Goal: Task Accomplishment & Management: Manage account settings

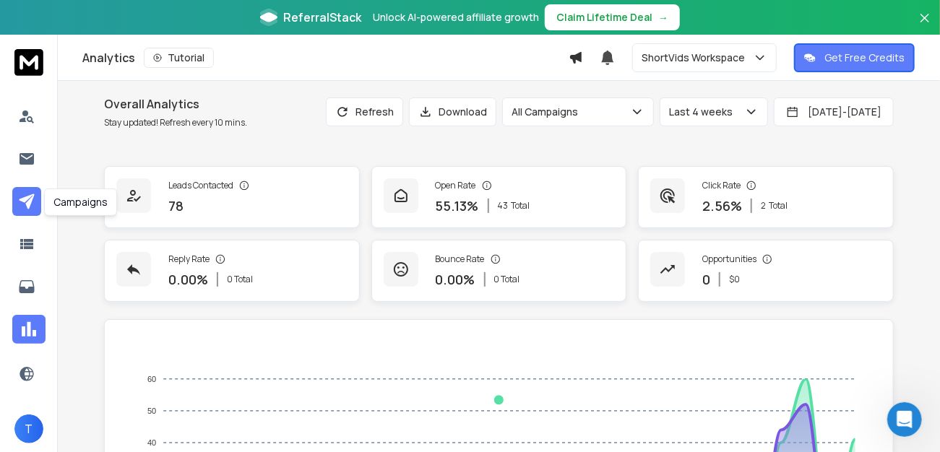
click at [14, 196] on link at bounding box center [26, 201] width 29 height 29
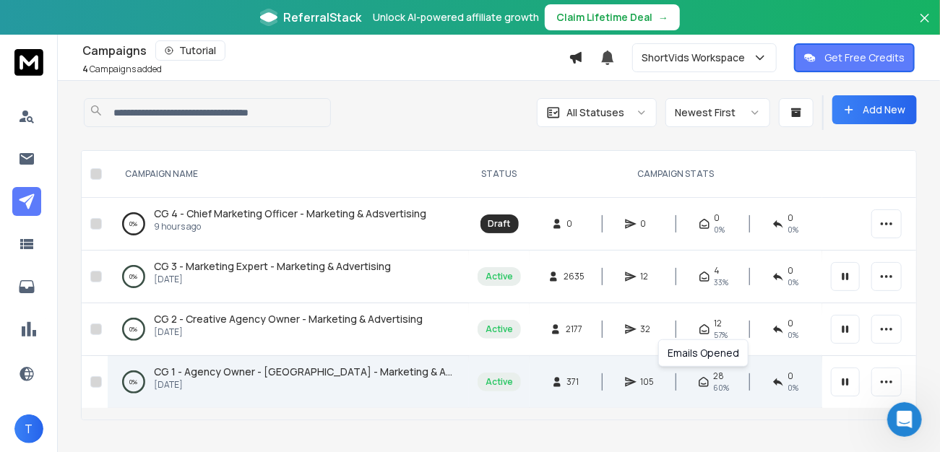
click at [714, 378] on span "28" at bounding box center [719, 377] width 11 height 12
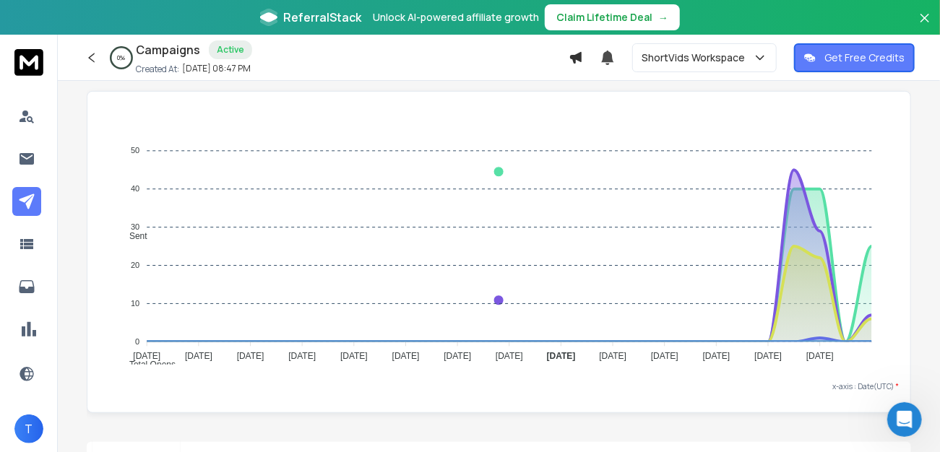
scroll to position [313, 0]
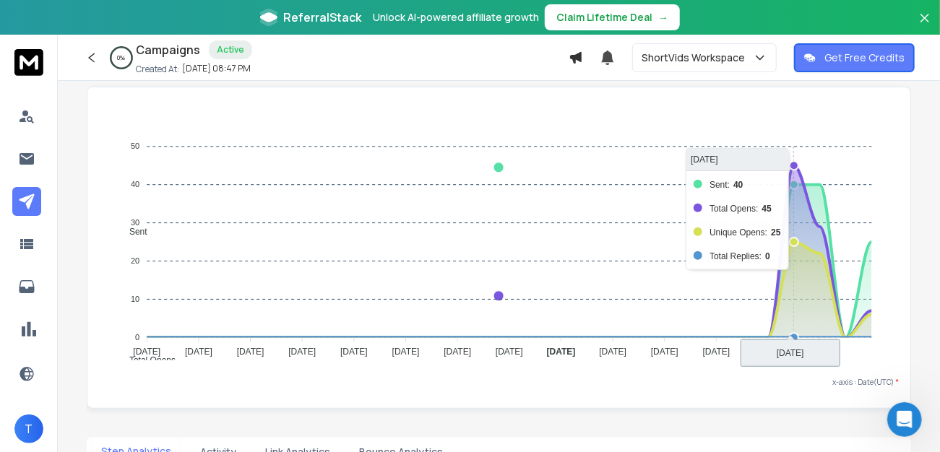
click at [791, 332] on foreignobject "Sent Total Opens Unique Opens Links Clicked Total Replies" at bounding box center [499, 234] width 761 height 253
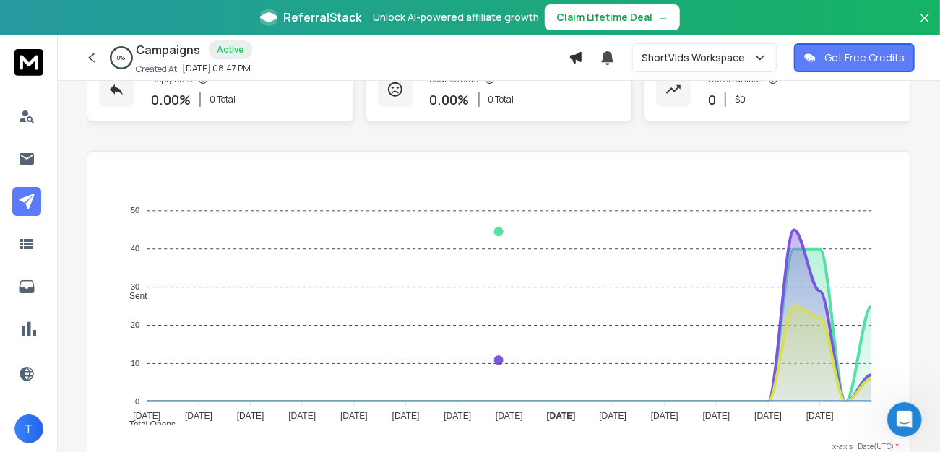
scroll to position [253, 0]
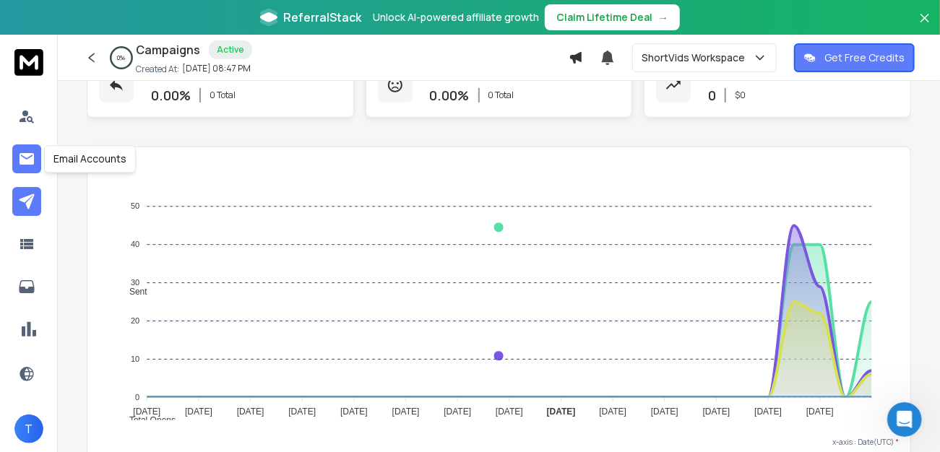
click at [25, 159] on icon at bounding box center [27, 159] width 14 height 12
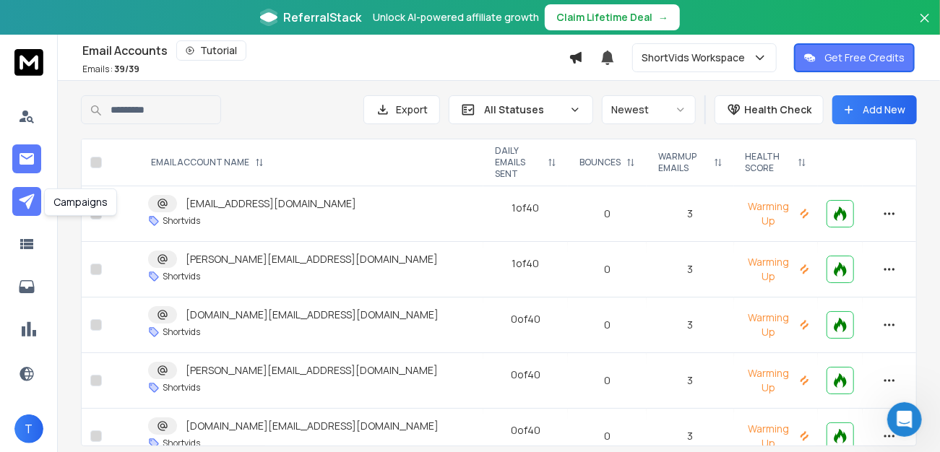
click at [29, 211] on link at bounding box center [26, 201] width 29 height 29
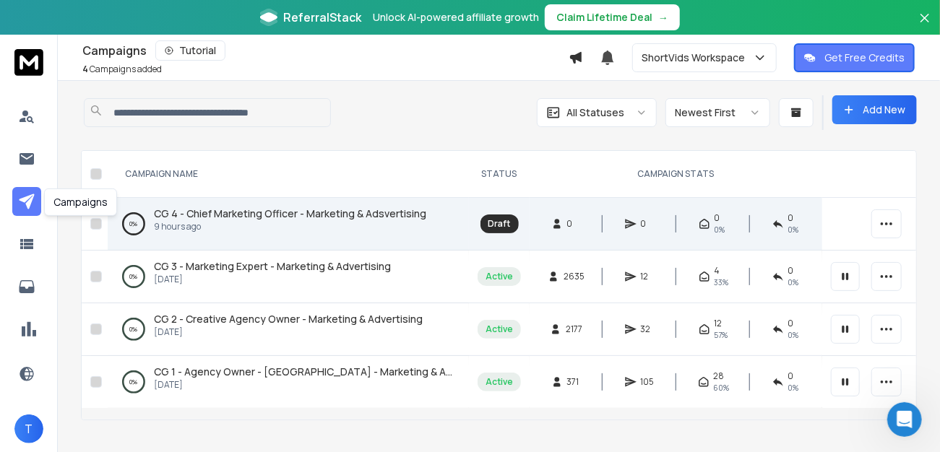
click at [488, 229] on div "Draft" at bounding box center [499, 224] width 22 height 12
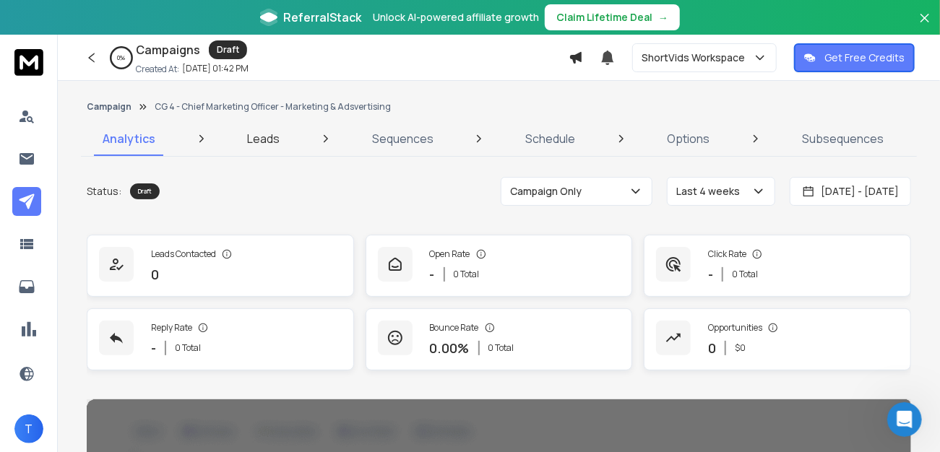
click at [262, 136] on p "Leads" at bounding box center [263, 138] width 33 height 17
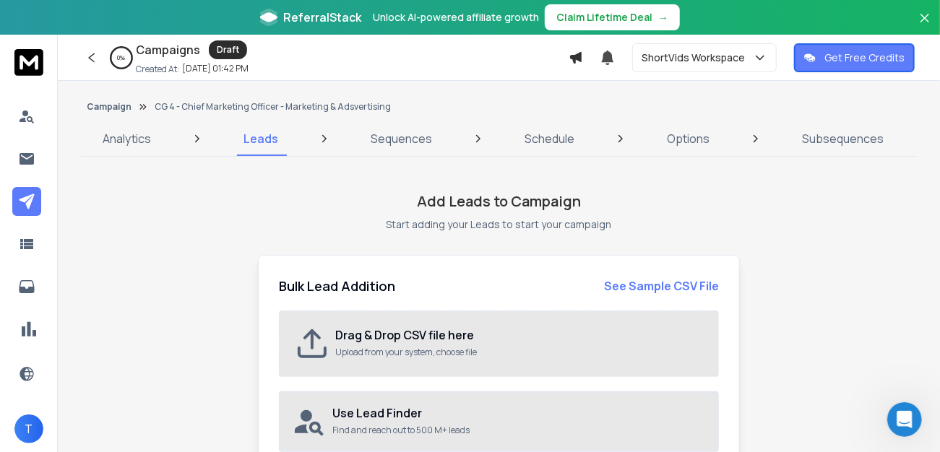
click at [417, 343] on div "Drag & Drop CSV file here Upload from your system, choose file" at bounding box center [519, 344] width 368 height 35
type input "**********"
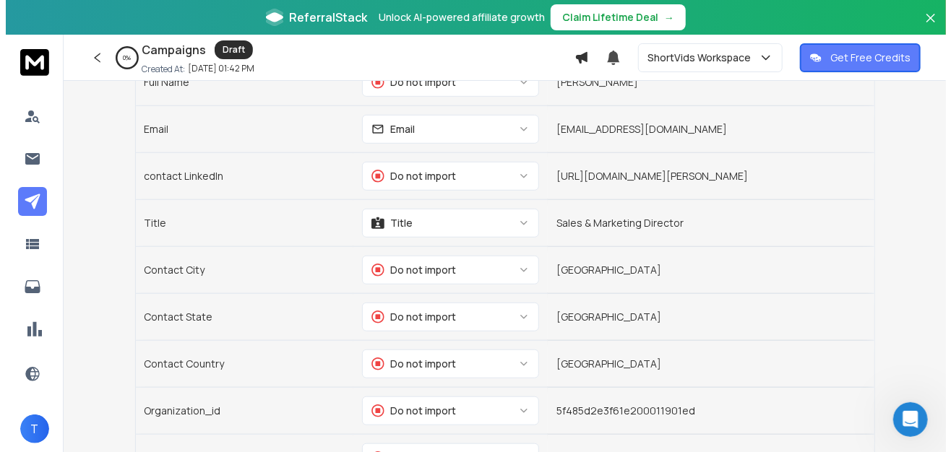
scroll to position [385, 0]
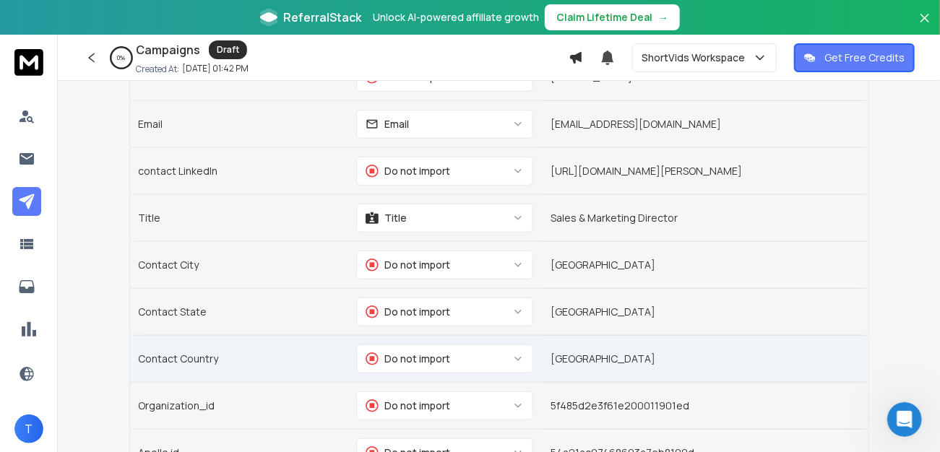
click at [387, 358] on div "Do not import" at bounding box center [408, 359] width 85 height 14
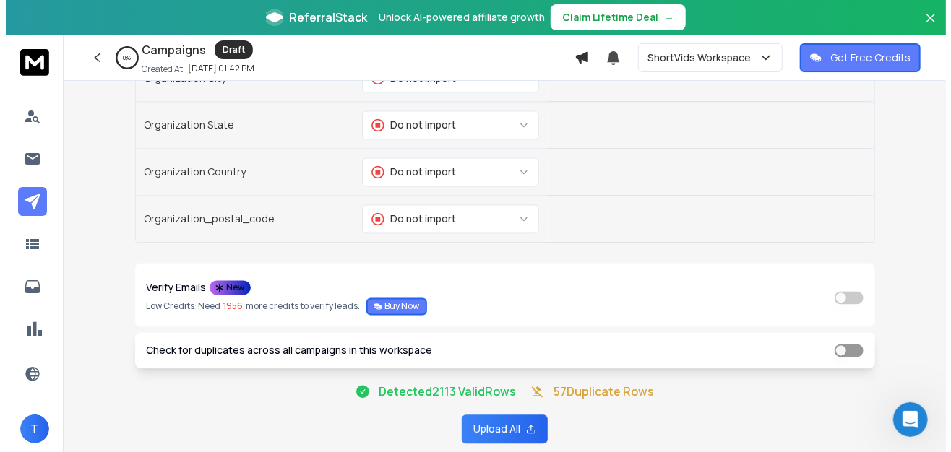
scroll to position [1236, 0]
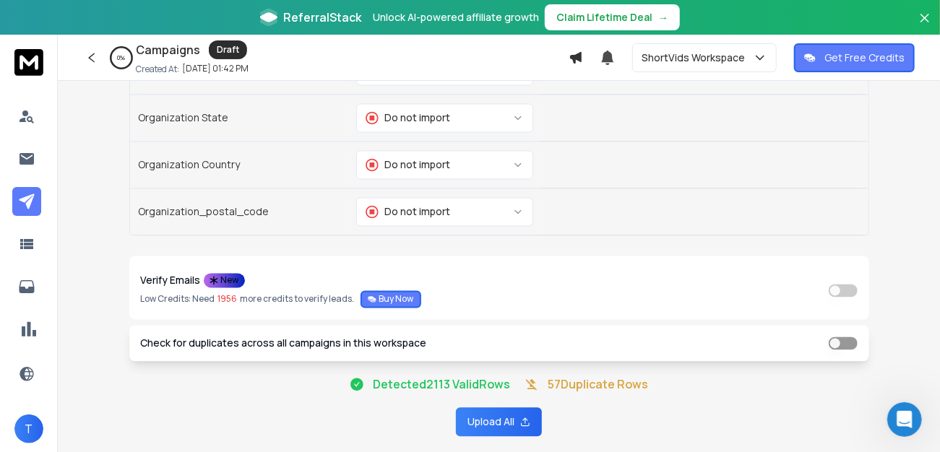
click at [491, 413] on button "Upload All" at bounding box center [499, 422] width 86 height 29
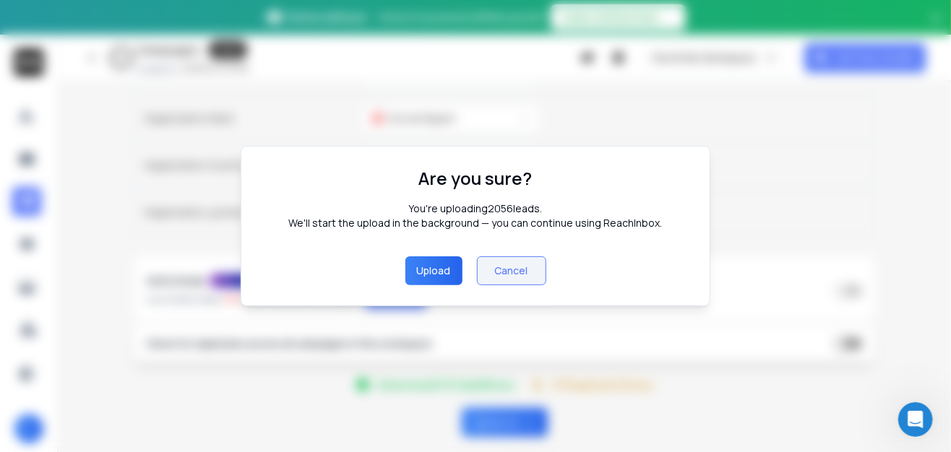
click at [436, 273] on button "Upload" at bounding box center [433, 271] width 57 height 29
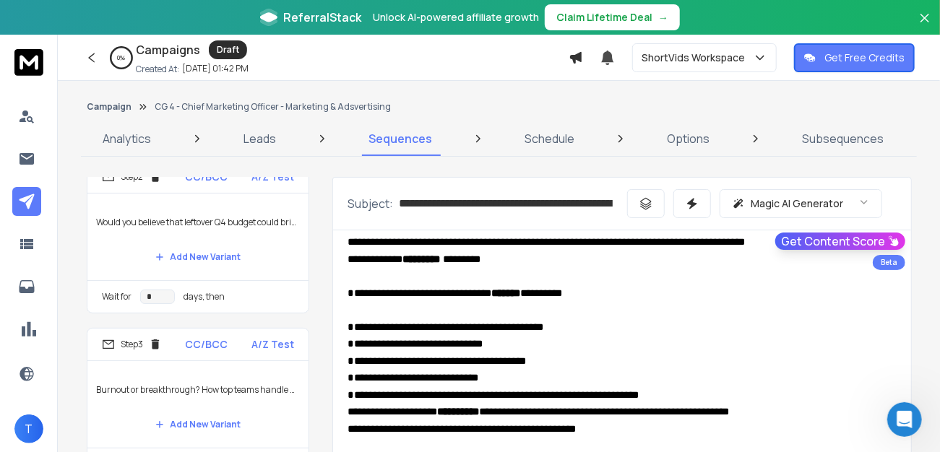
scroll to position [192, 0]
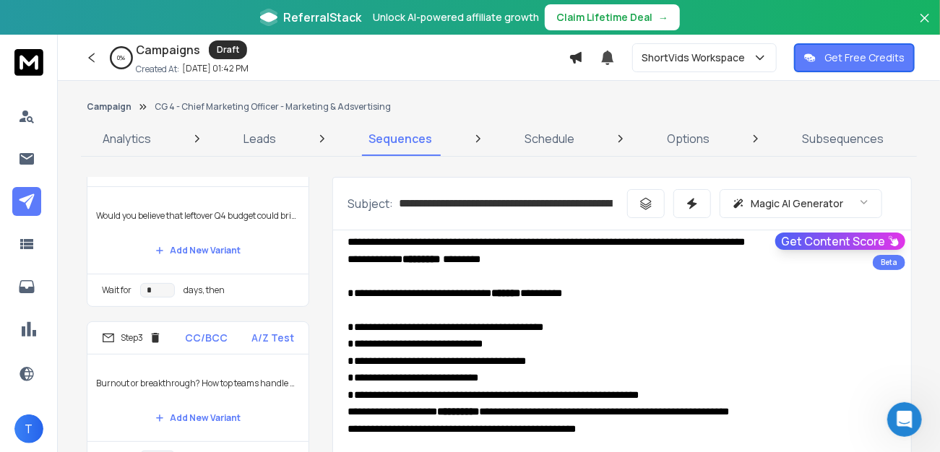
click at [160, 212] on p "Would you believe that leftover Q4 budget could bring 10X visibility?" at bounding box center [198, 216] width 204 height 40
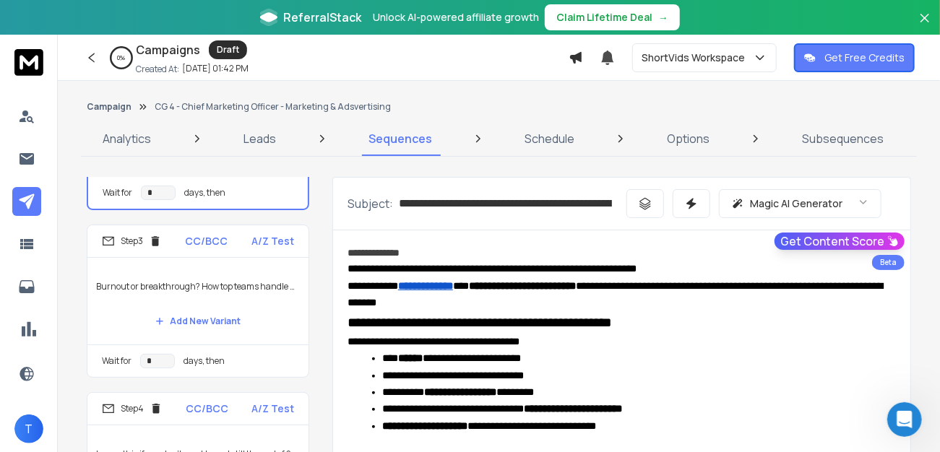
scroll to position [304, 0]
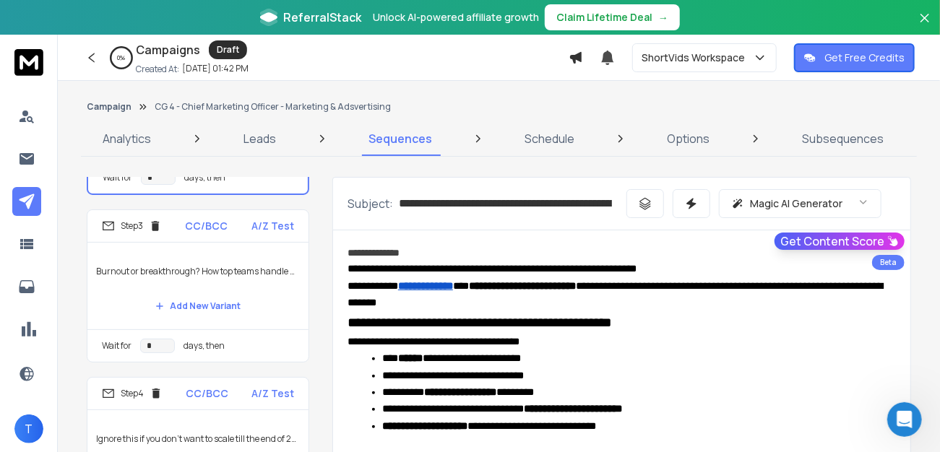
click at [153, 264] on p "Burnout or breakthrough? How top teams handle Q4" at bounding box center [198, 271] width 204 height 40
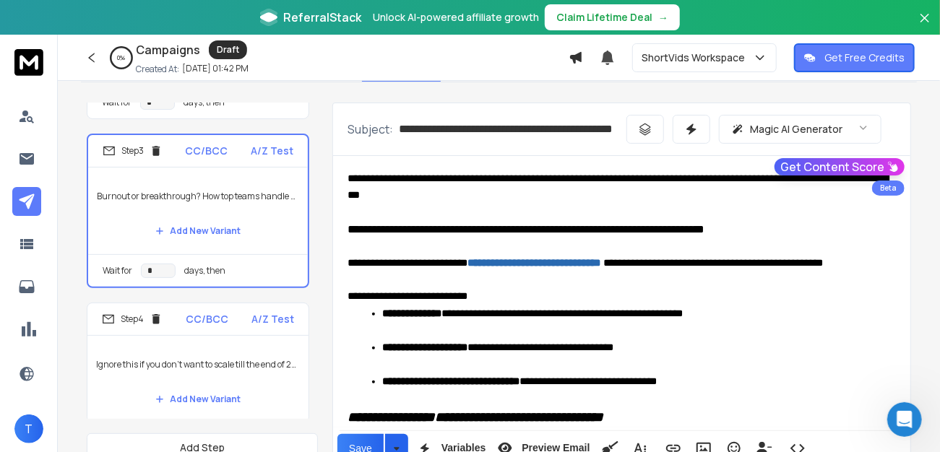
scroll to position [111, 0]
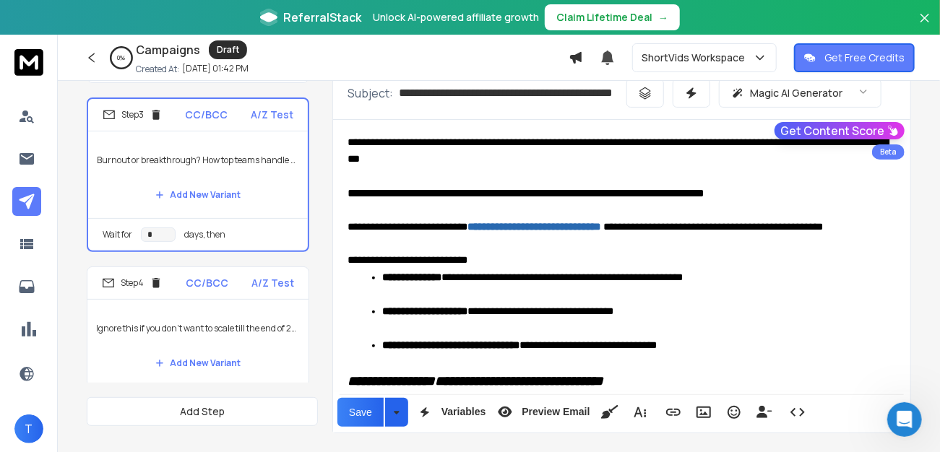
click at [174, 326] on p "Ignore this if you don’t want to scale till the end of 2025" at bounding box center [198, 329] width 204 height 40
type input "**********"
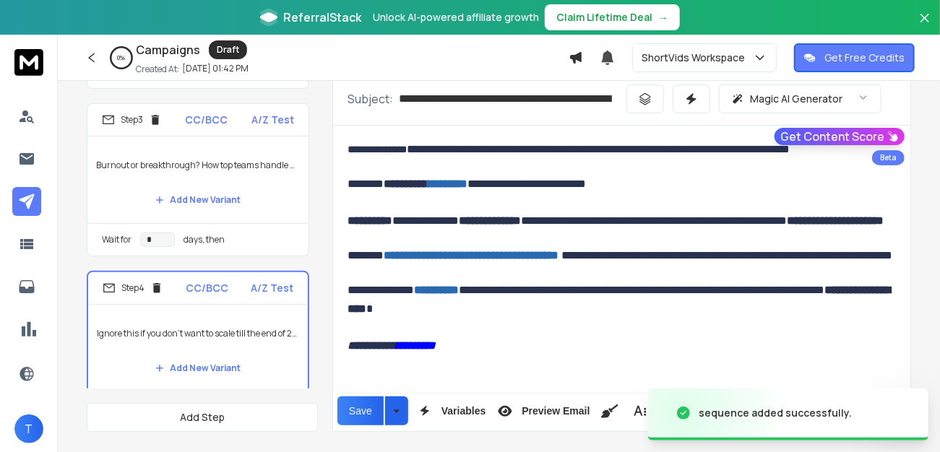
scroll to position [0, 0]
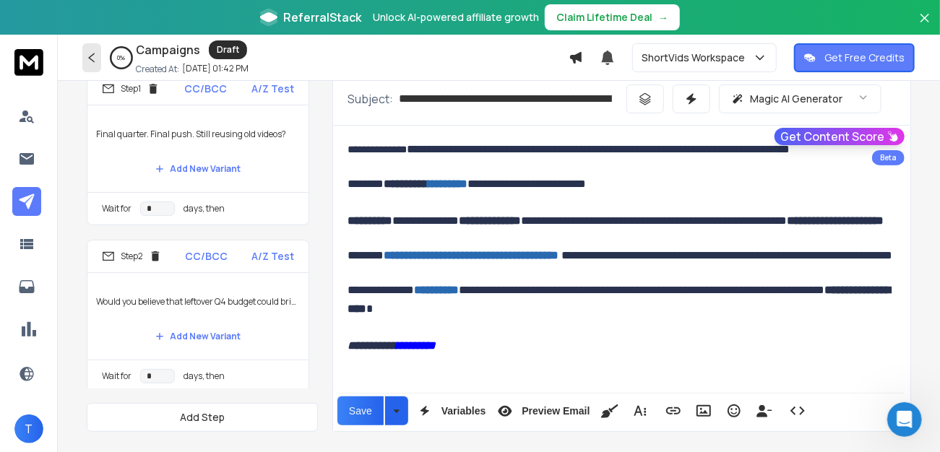
click at [92, 57] on icon at bounding box center [91, 57] width 13 height 13
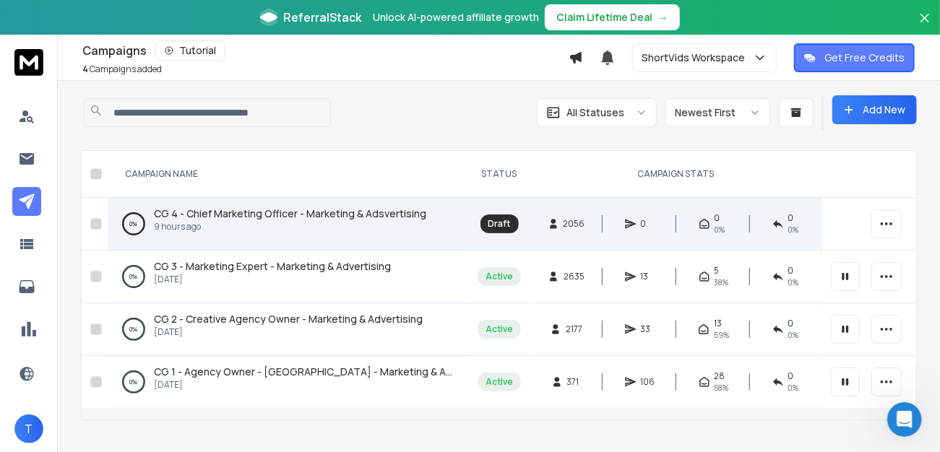
click at [637, 204] on td "2056 0 0 0% 0 0%" at bounding box center [676, 224] width 293 height 53
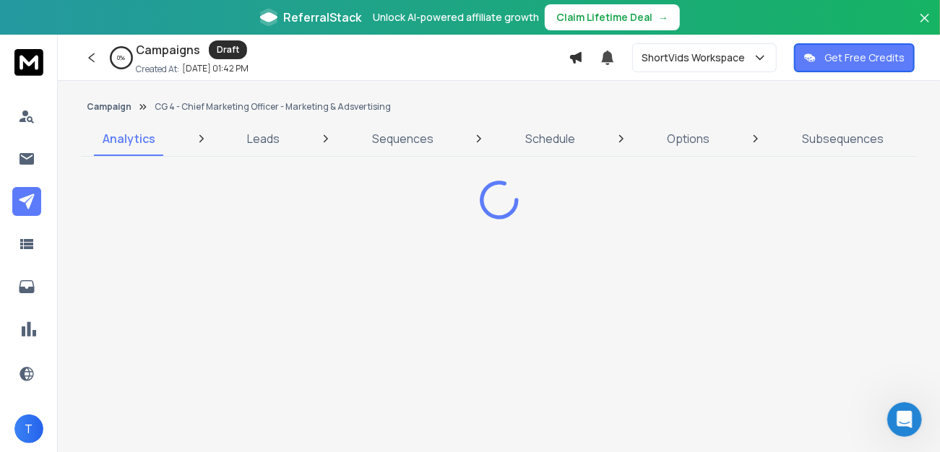
click at [518, 136] on link "Schedule" at bounding box center [550, 138] width 67 height 35
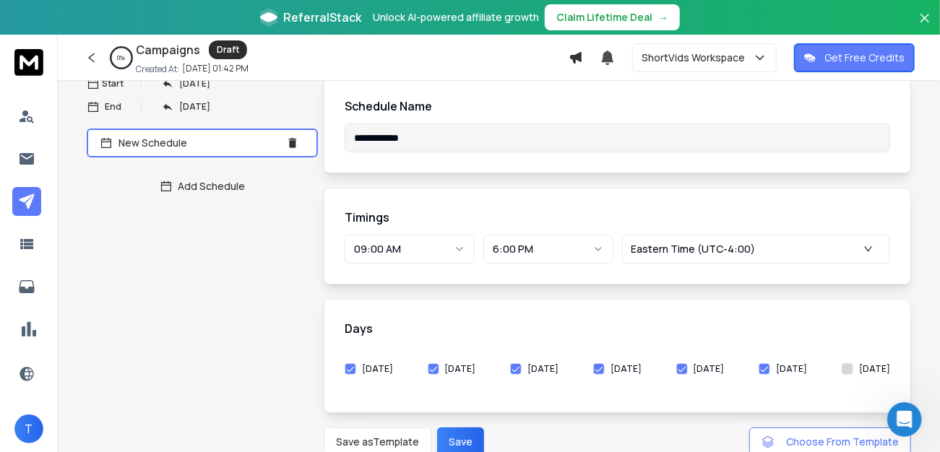
scroll to position [123, 0]
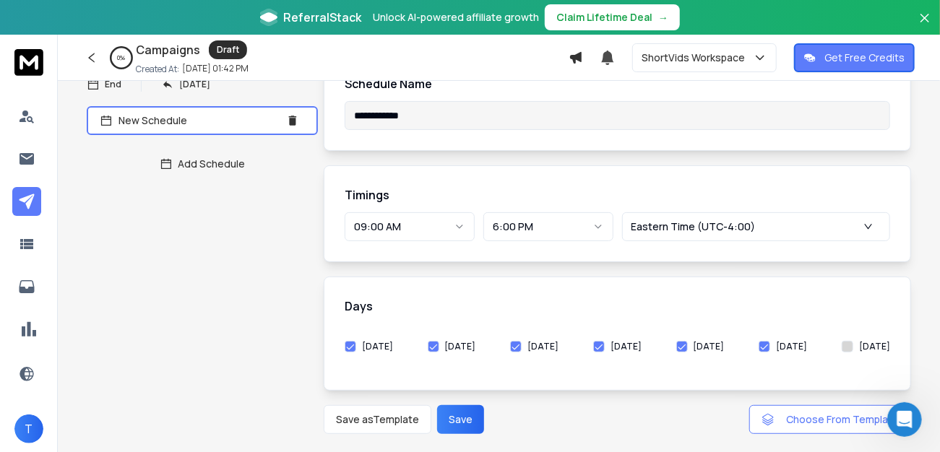
click at [453, 420] on button "Save" at bounding box center [460, 419] width 47 height 29
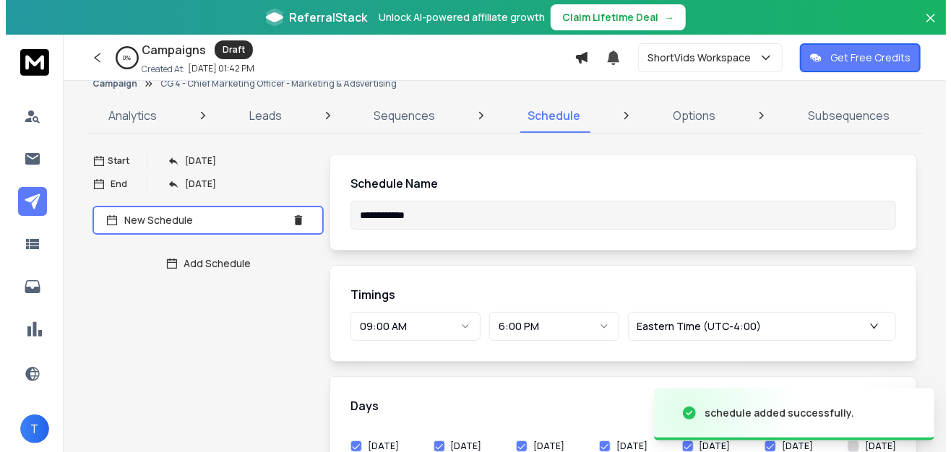
scroll to position [0, 0]
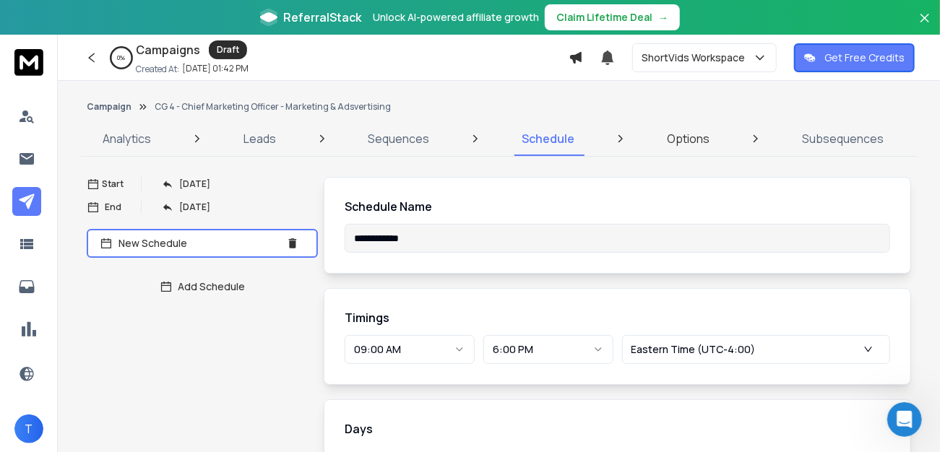
click at [692, 141] on p "Options" at bounding box center [688, 138] width 43 height 17
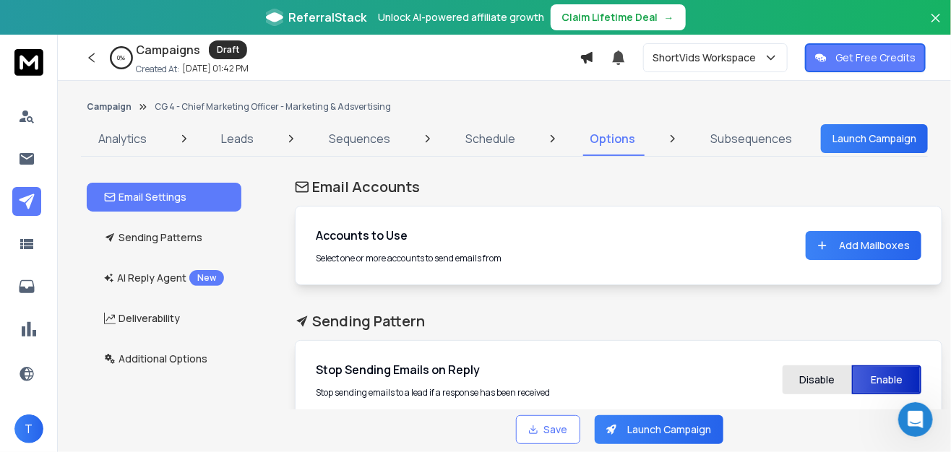
click at [350, 101] on p "CG 4 - Chief Marketing Officer - Marketing & Adsvertising" at bounding box center [273, 107] width 236 height 12
click at [166, 51] on h1 "Campaigns" at bounding box center [168, 49] width 64 height 17
click at [869, 238] on button "Add Mailboxes" at bounding box center [864, 245] width 116 height 29
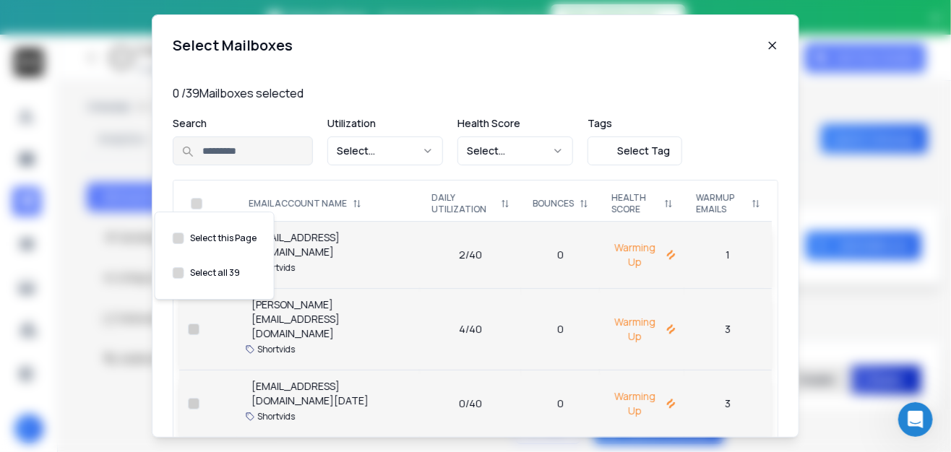
click at [178, 275] on button "Select this Page" at bounding box center [179, 273] width 12 height 12
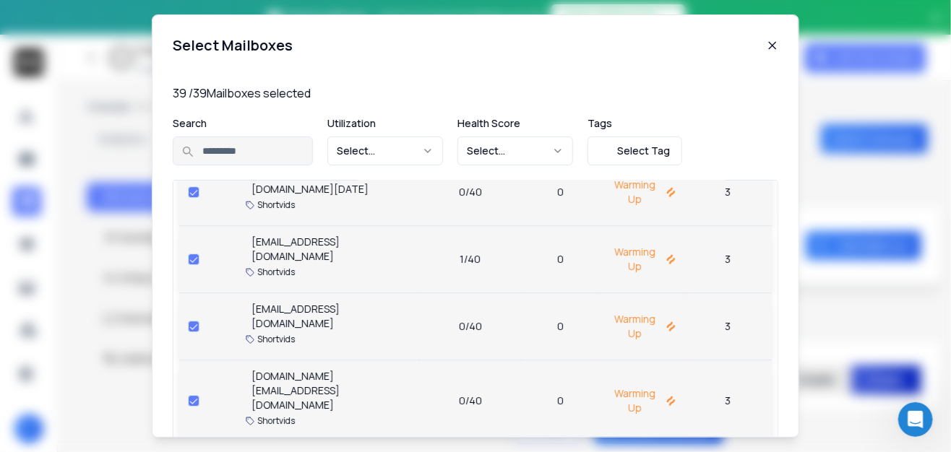
scroll to position [94, 0]
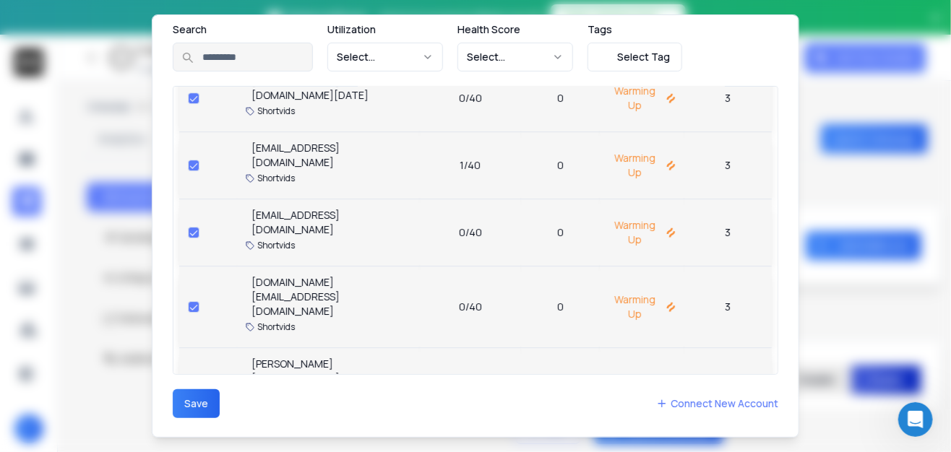
click at [188, 396] on button "Save" at bounding box center [196, 403] width 47 height 29
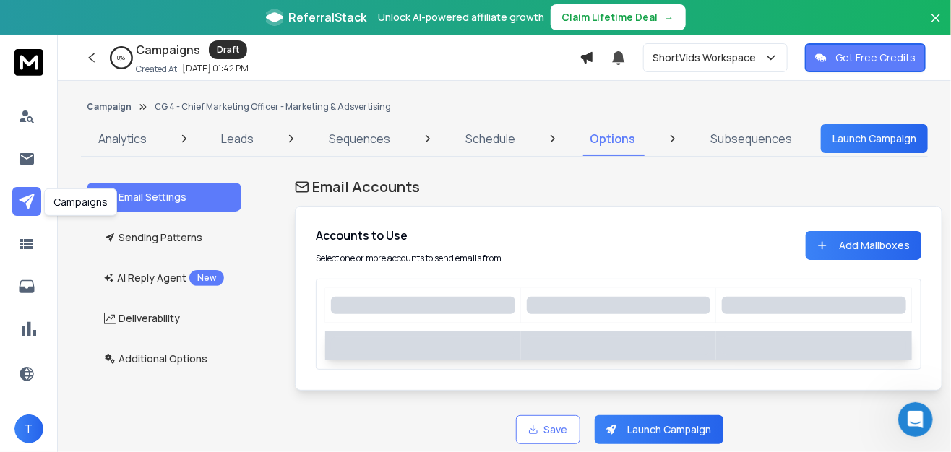
click at [28, 193] on icon at bounding box center [26, 201] width 17 height 17
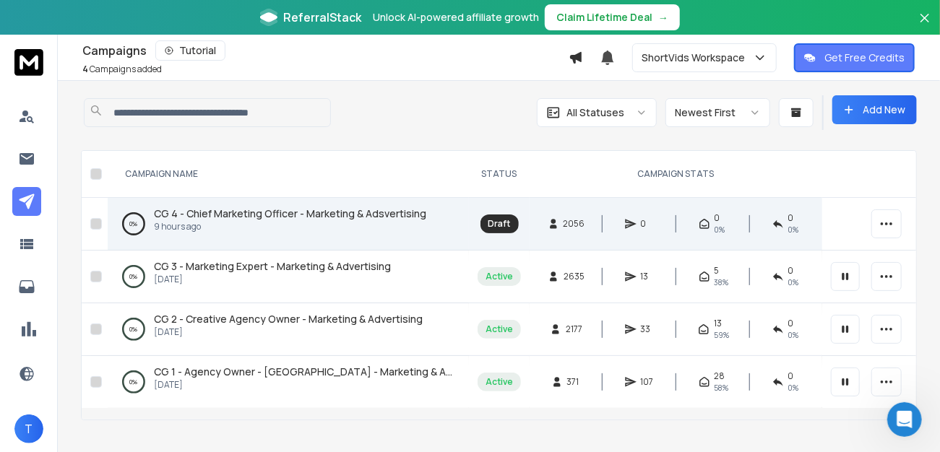
click at [887, 221] on icon "button" at bounding box center [886, 224] width 14 height 14
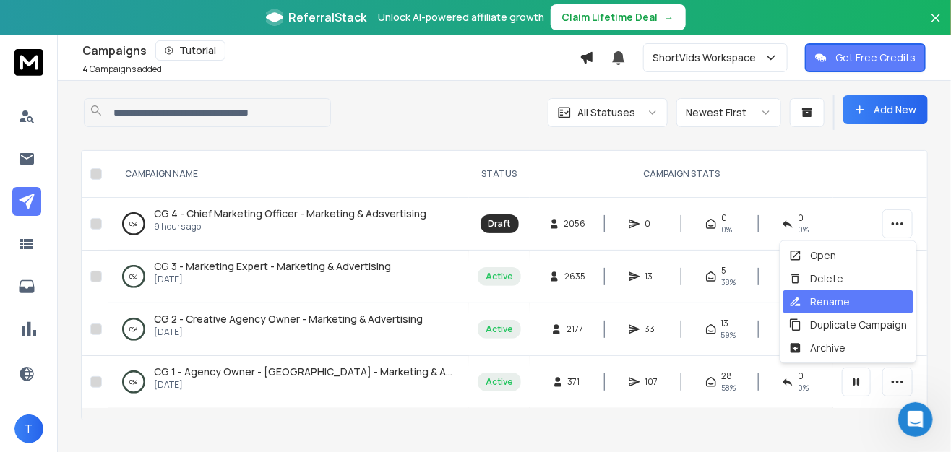
click at [857, 301] on div "Rename" at bounding box center [848, 301] width 130 height 23
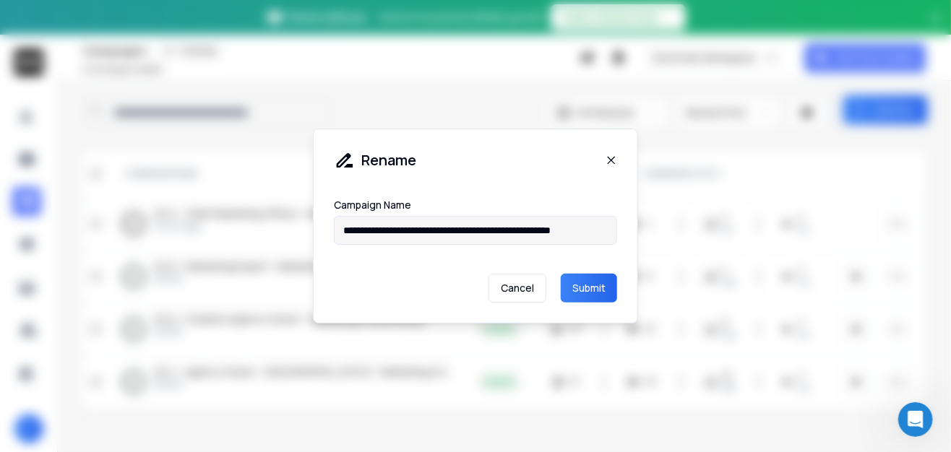
click at [567, 229] on input "**********" at bounding box center [475, 230] width 283 height 29
type input "**********"
click at [593, 288] on button "Submit" at bounding box center [589, 288] width 56 height 29
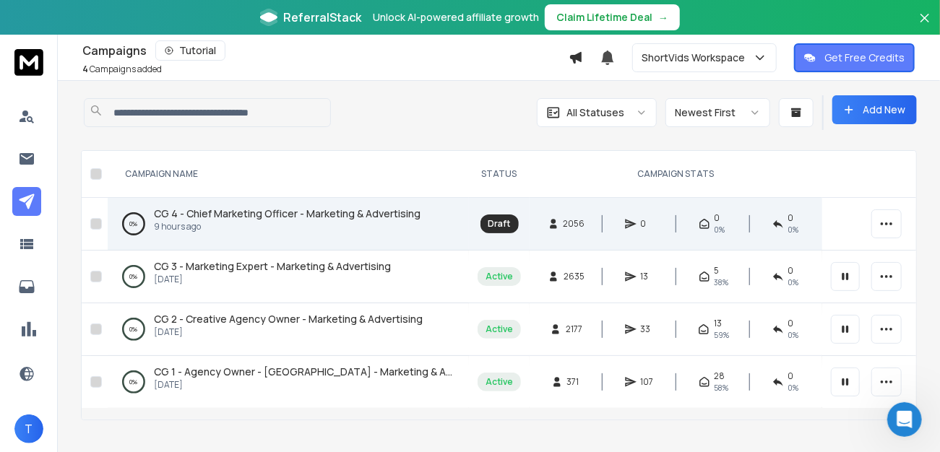
click at [885, 223] on icon "button" at bounding box center [886, 224] width 14 height 14
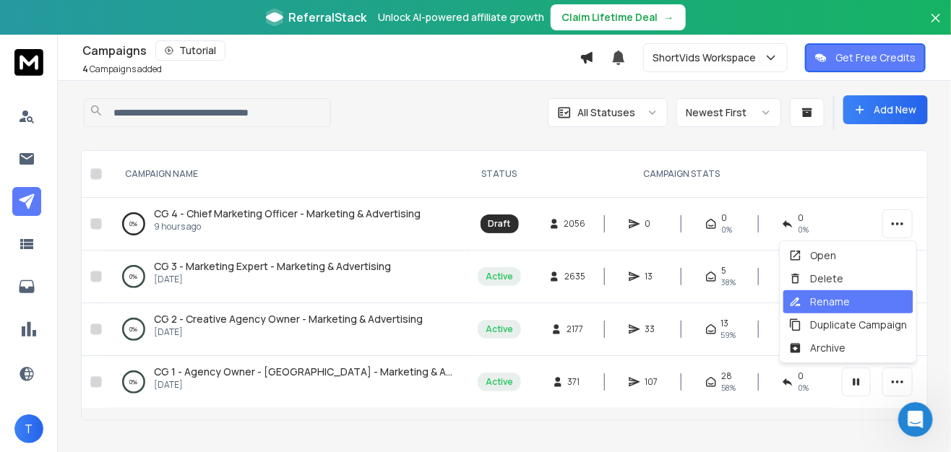
click at [845, 295] on div "Rename" at bounding box center [819, 302] width 61 height 14
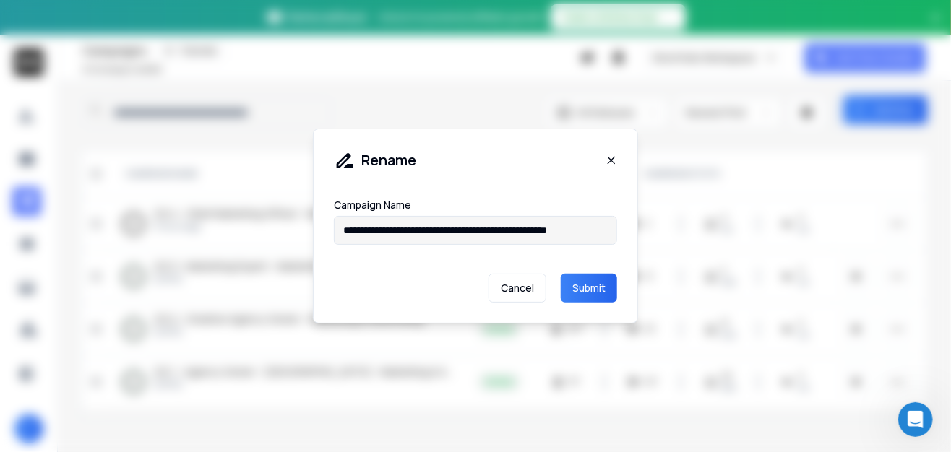
click at [488, 232] on input "**********" at bounding box center [475, 230] width 283 height 29
type input "**********"
click at [603, 293] on button "Submit" at bounding box center [589, 288] width 56 height 29
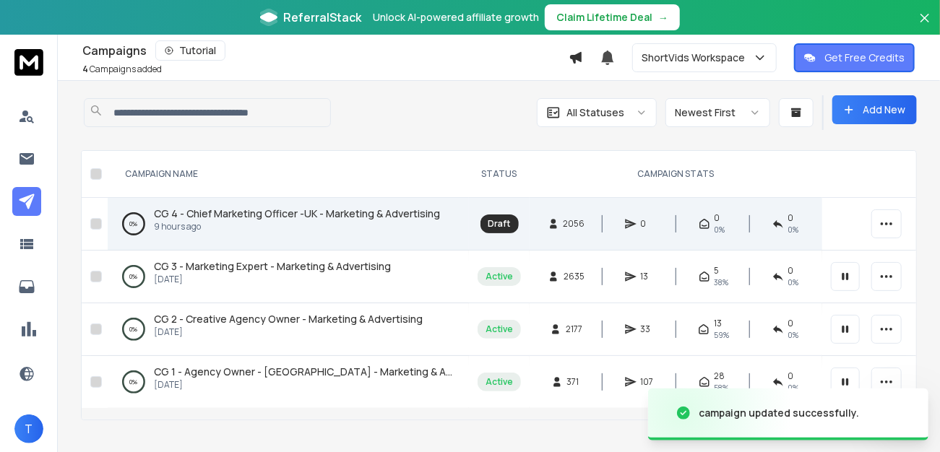
click at [384, 225] on p "9 hours ago" at bounding box center [297, 227] width 286 height 12
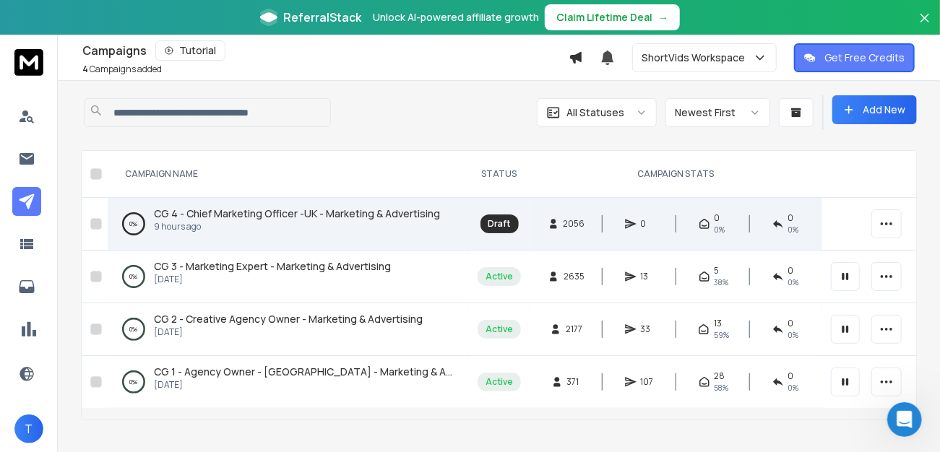
click at [333, 214] on span "CG 4 - Chief Marketing Officer -UK - Marketing & Advertising" at bounding box center [297, 214] width 286 height 14
click at [345, 211] on span "CG 4 - Chief Marketing Officer -UK - Marketing & Advertising" at bounding box center [297, 214] width 286 height 14
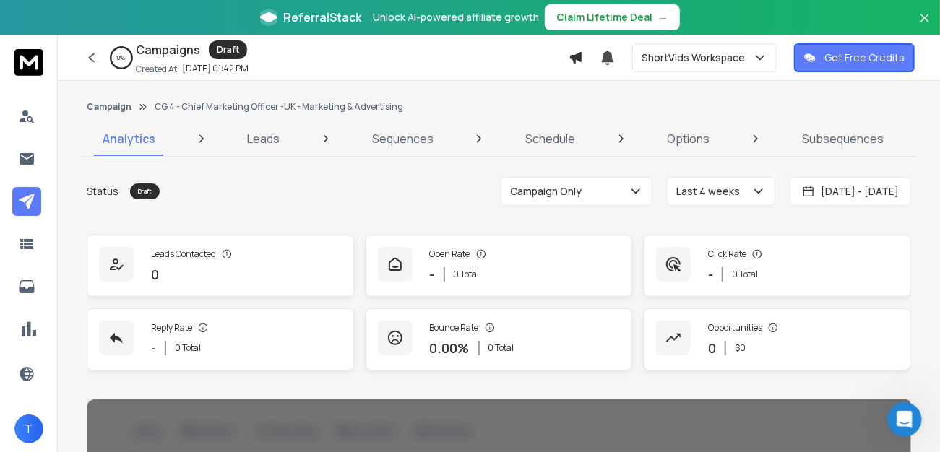
click at [599, 141] on div "Analytics Leads Sequences Schedule Options Subsequences" at bounding box center [493, 138] width 825 height 35
click at [686, 136] on p "Options" at bounding box center [689, 138] width 43 height 17
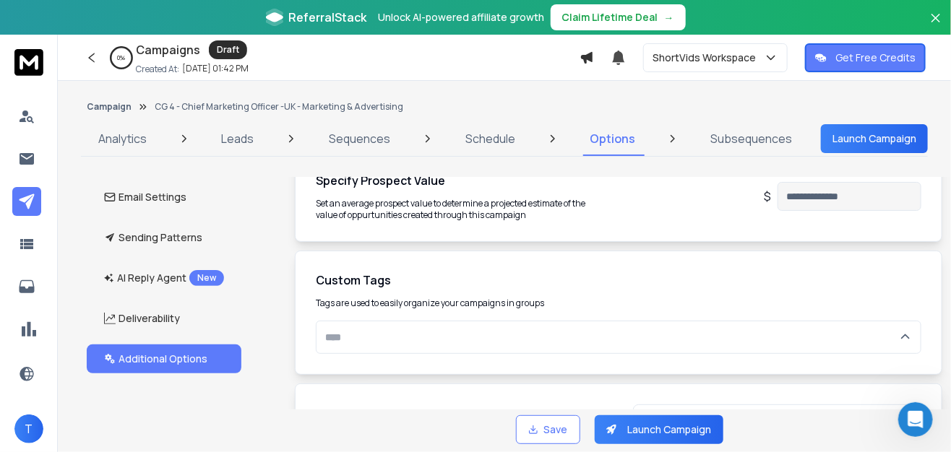
scroll to position [2734, 0]
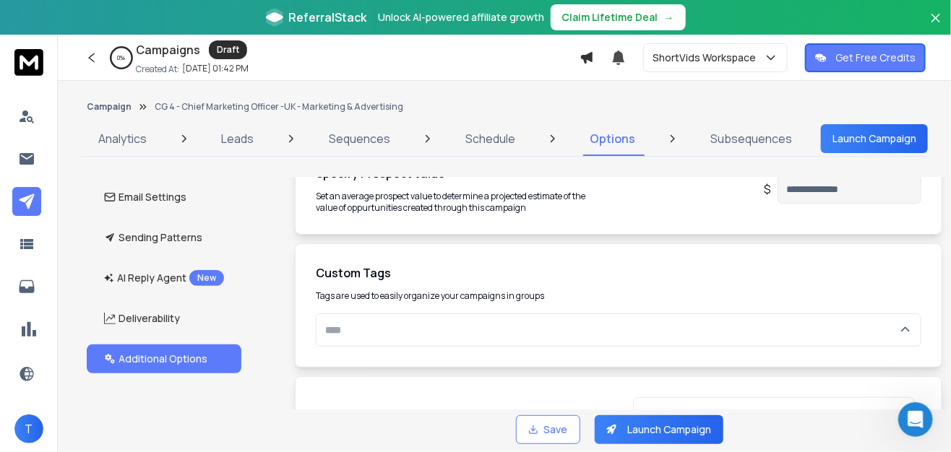
click at [423, 327] on input at bounding box center [375, 330] width 113 height 26
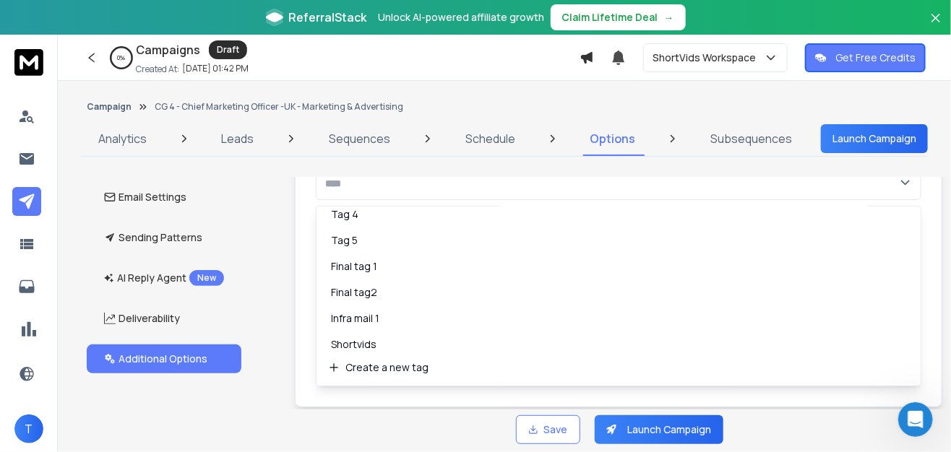
scroll to position [2878, 0]
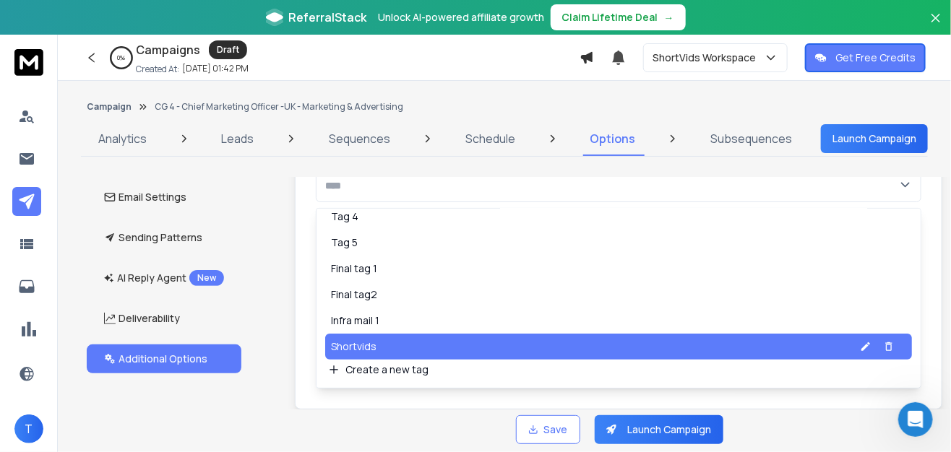
click at [387, 338] on div "Shortvids" at bounding box center [618, 347] width 587 height 26
click at [343, 340] on p "Shortvids" at bounding box center [354, 347] width 46 height 14
click at [391, 338] on div "Shortvids" at bounding box center [618, 347] width 587 height 26
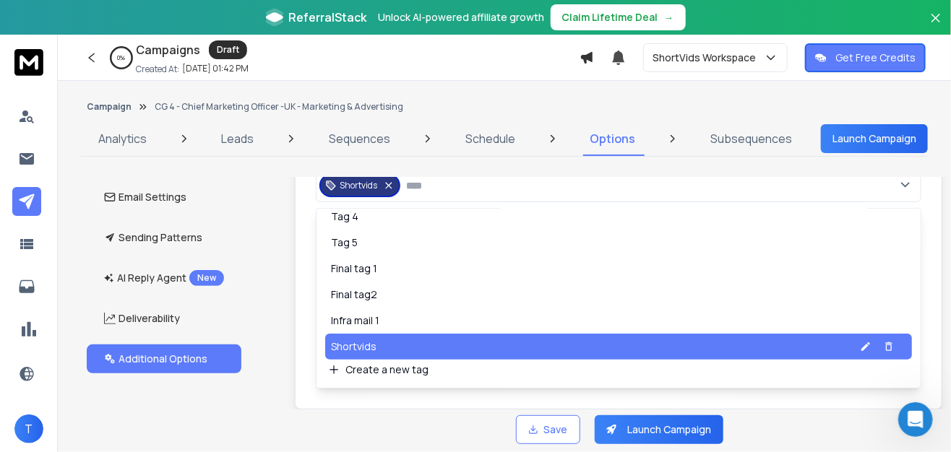
click at [444, 344] on div "Shortvids" at bounding box center [618, 347] width 587 height 26
click at [410, 334] on div "Shortvids" at bounding box center [618, 347] width 587 height 26
click at [609, 345] on div "Shortvids" at bounding box center [618, 347] width 587 height 26
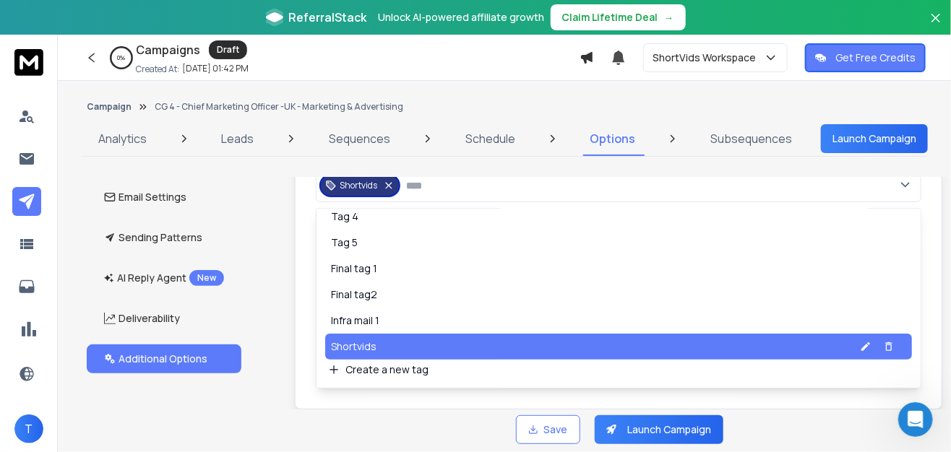
click at [613, 341] on div "Shortvids" at bounding box center [618, 347] width 587 height 26
click at [585, 334] on div "Shortvids" at bounding box center [618, 347] width 587 height 26
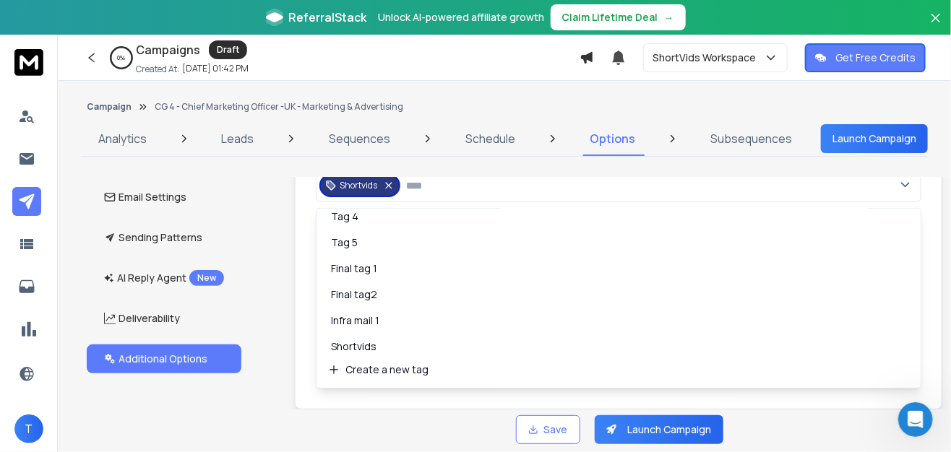
click at [319, 399] on div "Additional Options Automated OOO Rescheduler Our AI will automatically reschedu…" at bounding box center [618, 291] width 647 height 818
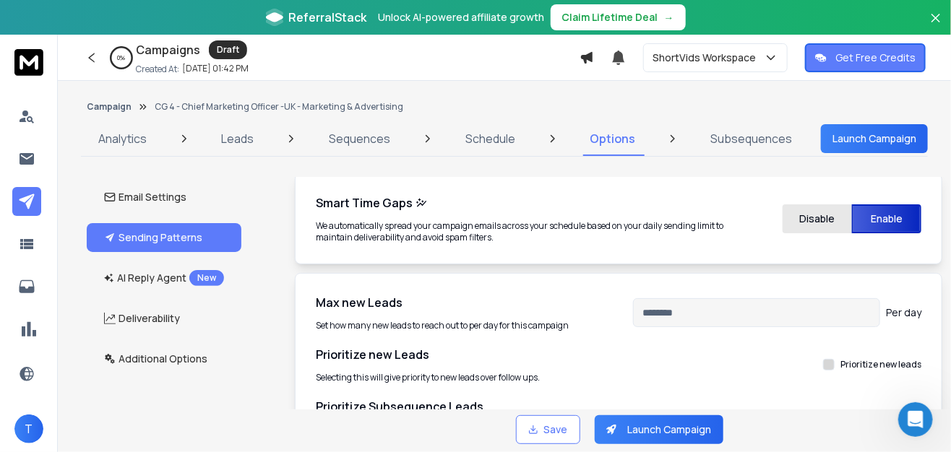
scroll to position [817, 0]
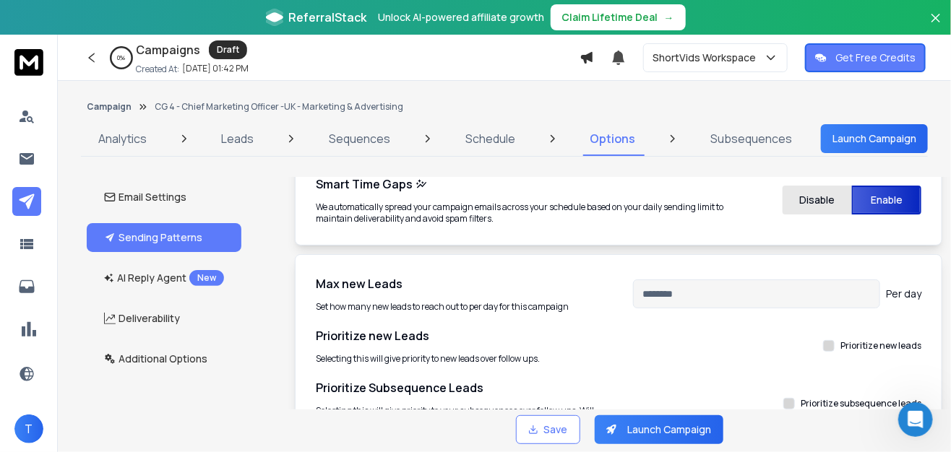
click at [671, 291] on input "***" at bounding box center [756, 294] width 247 height 29
type input "*"
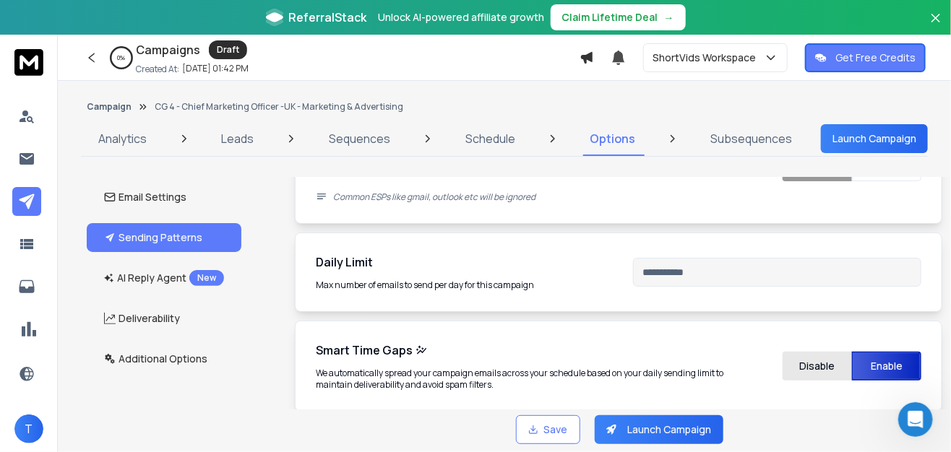
scroll to position [577, 0]
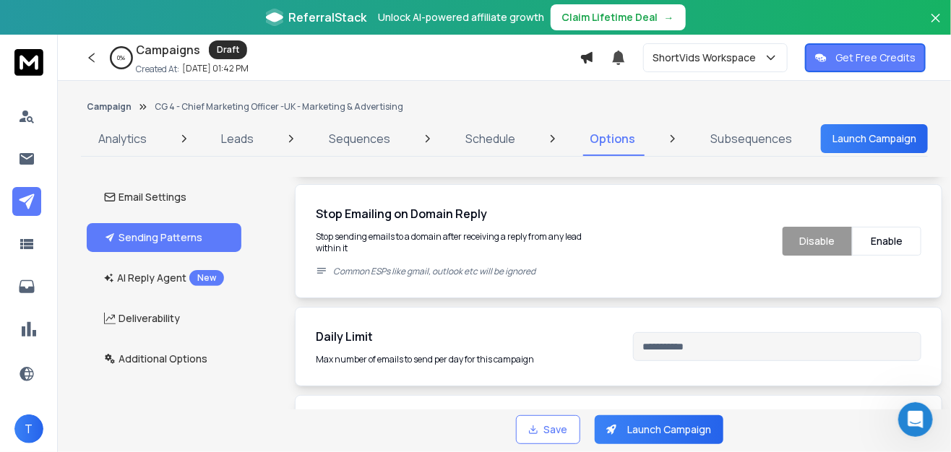
type input "**"
click at [701, 346] on input "***" at bounding box center [777, 346] width 288 height 29
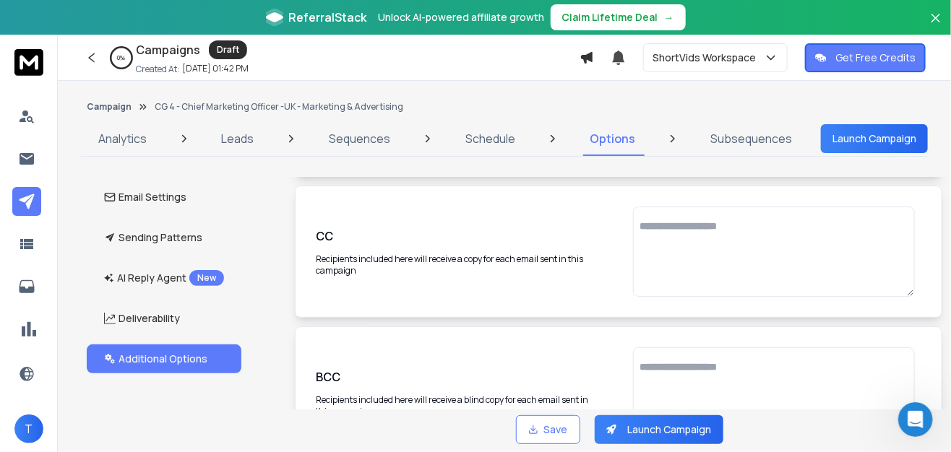
scroll to position [2970, 0]
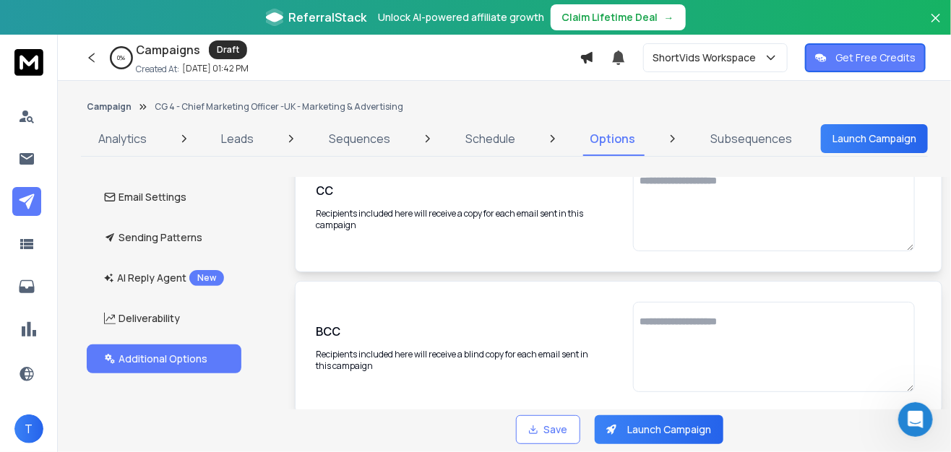
type input "**"
click at [666, 431] on button "Launch Campaign" at bounding box center [659, 430] width 129 height 29
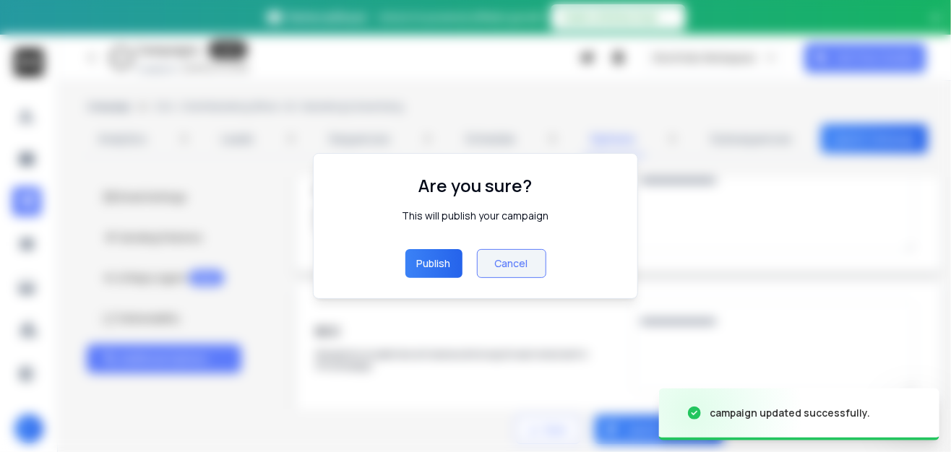
click at [422, 270] on button "Publish" at bounding box center [433, 263] width 57 height 29
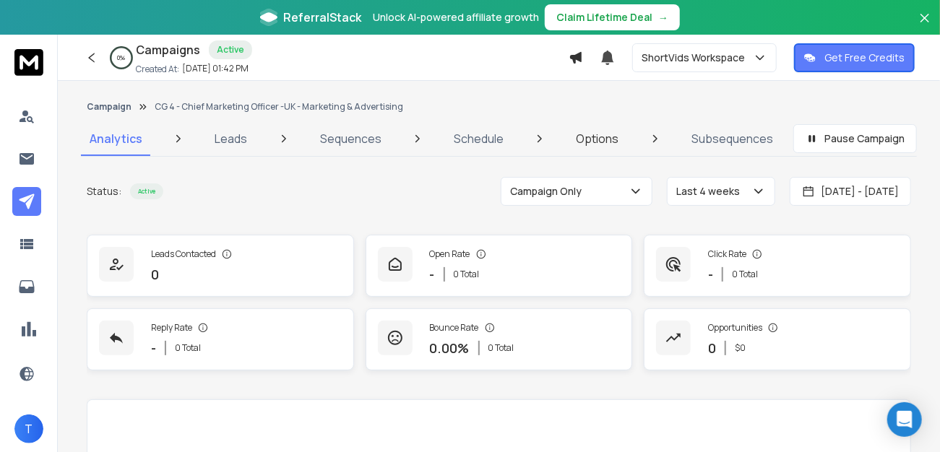
click at [608, 135] on p "Options" at bounding box center [598, 138] width 43 height 17
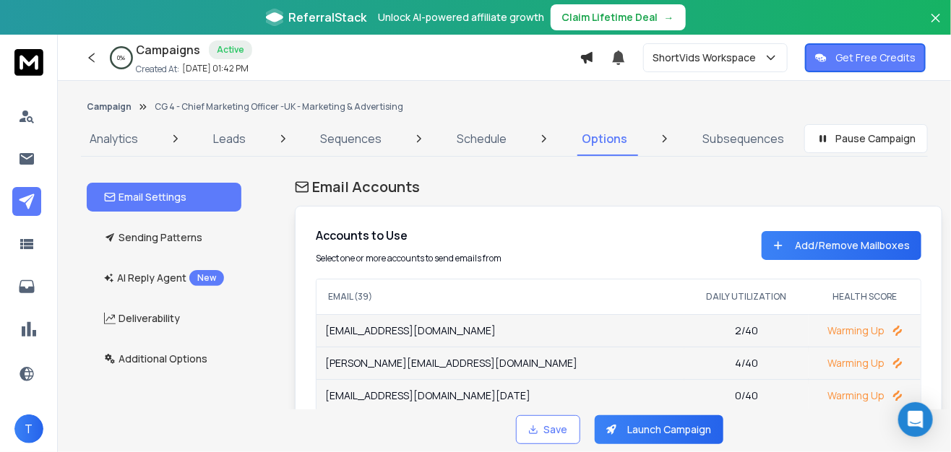
click at [609, 155] on div at bounding box center [607, 155] width 61 height 1
click at [614, 142] on p "Options" at bounding box center [605, 138] width 46 height 17
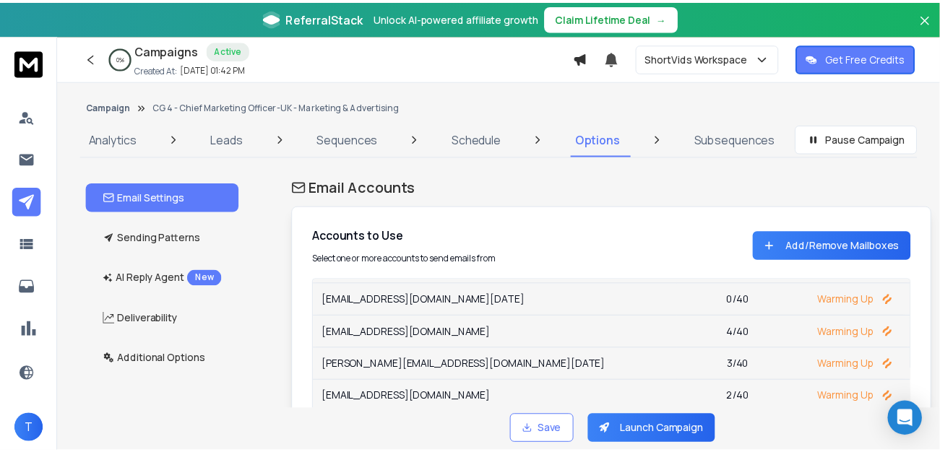
scroll to position [108, 0]
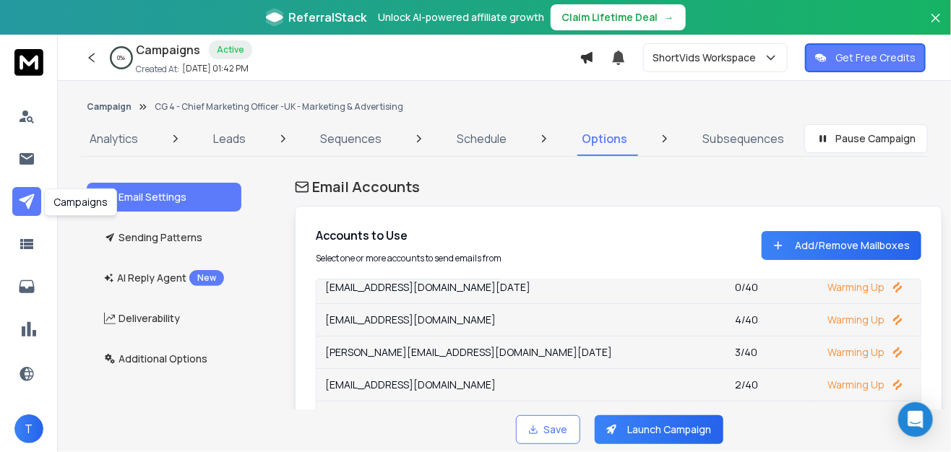
click at [23, 199] on icon at bounding box center [26, 201] width 15 height 15
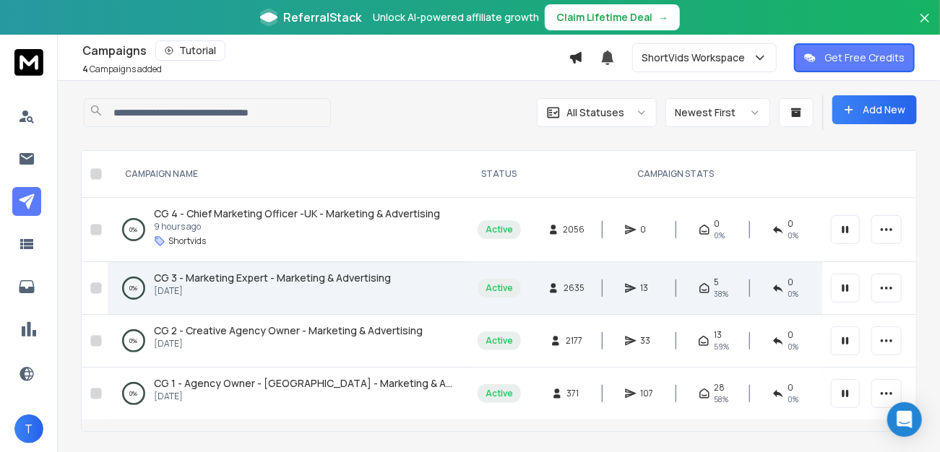
click at [218, 281] on span "CG 3 - Marketing Expert - Marketing & Advertising" at bounding box center [272, 278] width 237 height 14
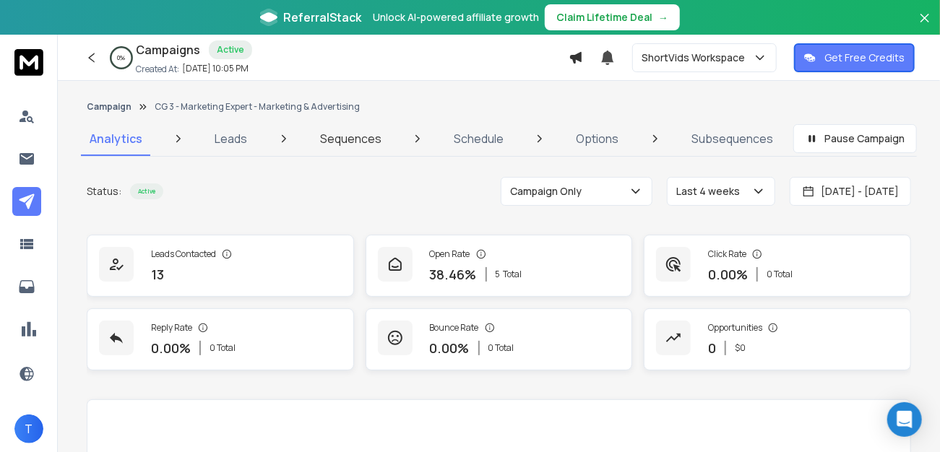
click at [350, 141] on p "Sequences" at bounding box center [350, 138] width 61 height 17
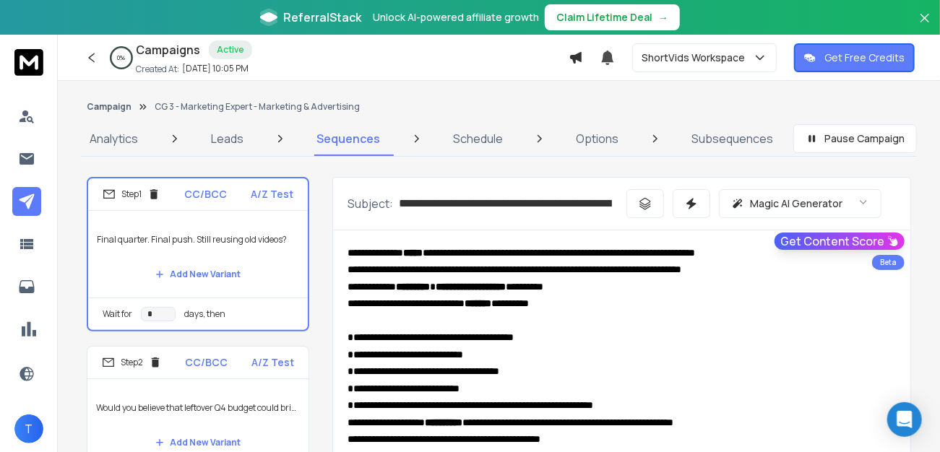
click at [506, 283] on span "**********" at bounding box center [471, 287] width 70 height 10
click at [348, 288] on span "**********" at bounding box center [372, 287] width 48 height 10
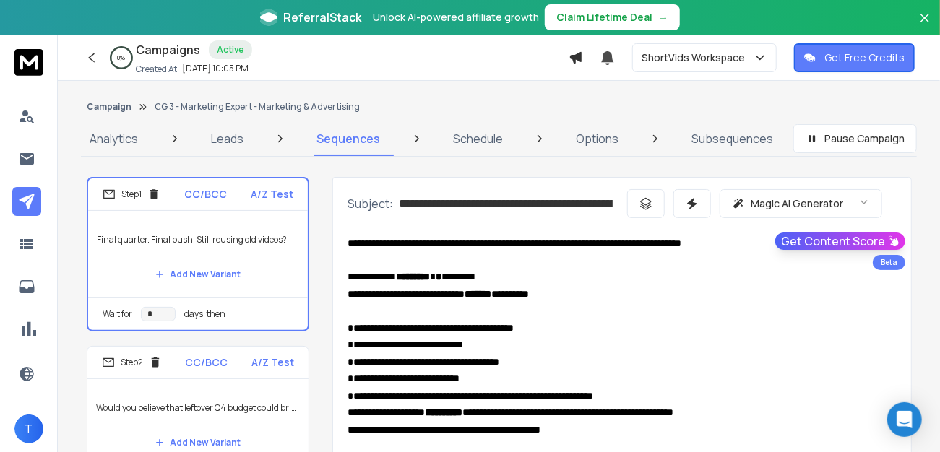
scroll to position [27, 0]
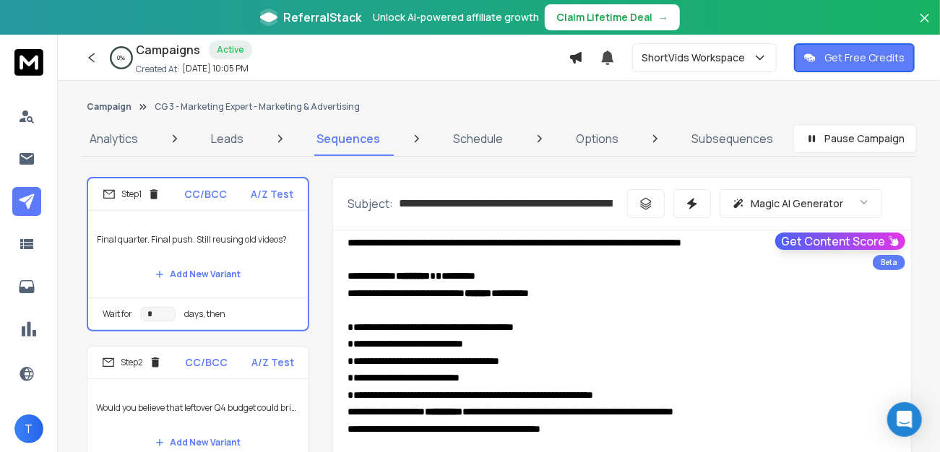
click at [345, 409] on div "**********" at bounding box center [622, 367] width 578 height 272
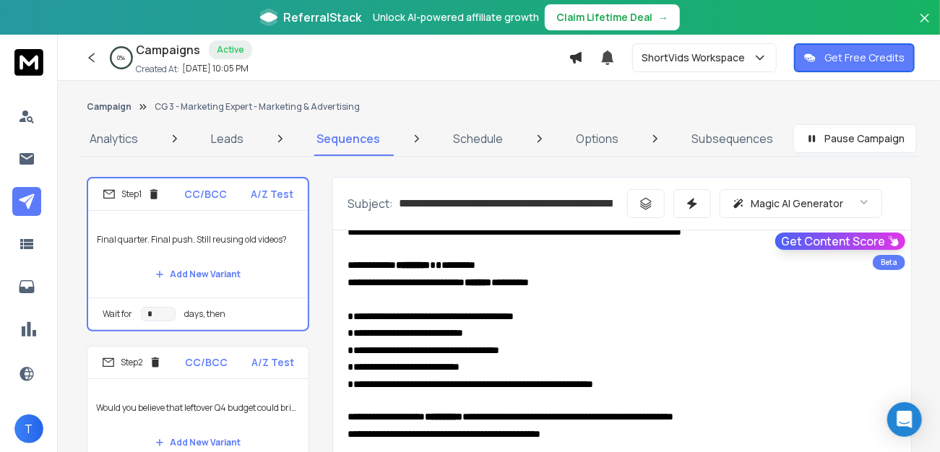
scroll to position [43, 0]
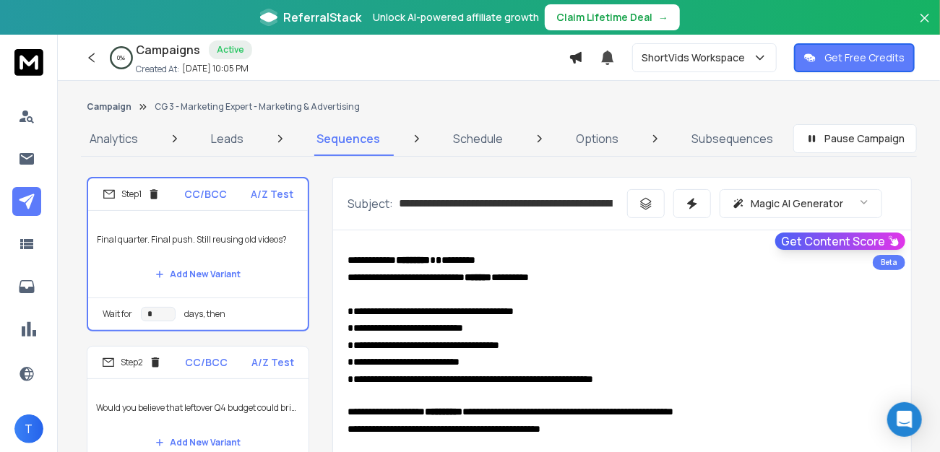
click at [259, 403] on p "Would you believe that leftover Q4 budget could bring 10X visibility?" at bounding box center [198, 408] width 204 height 40
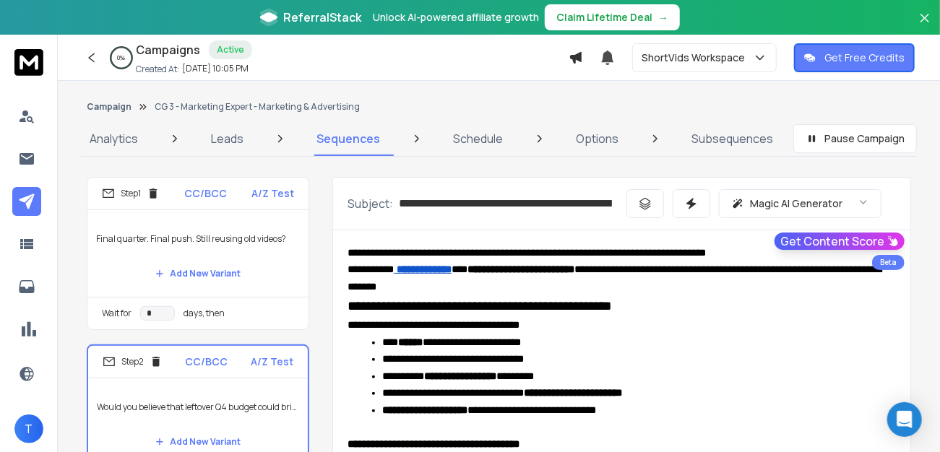
click at [225, 252] on p "Final quarter. Final push. Still reusing old videos?" at bounding box center [198, 239] width 204 height 40
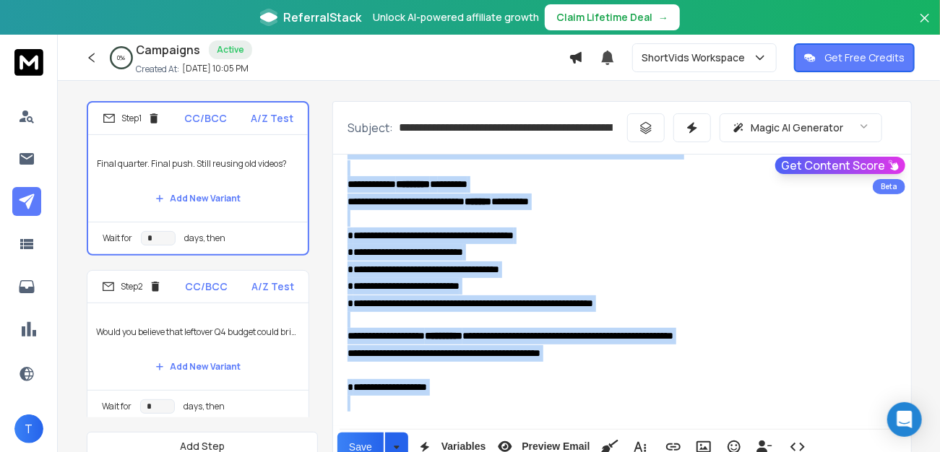
scroll to position [111, 0]
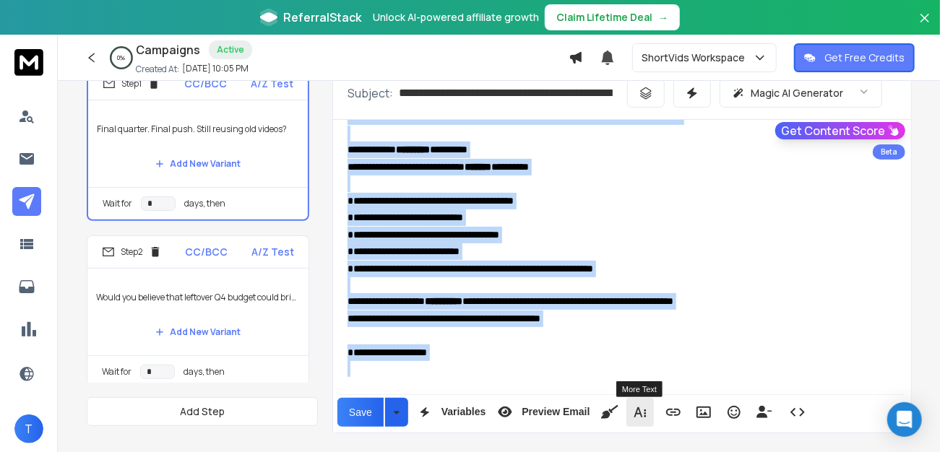
click at [642, 410] on icon "button" at bounding box center [640, 412] width 17 height 17
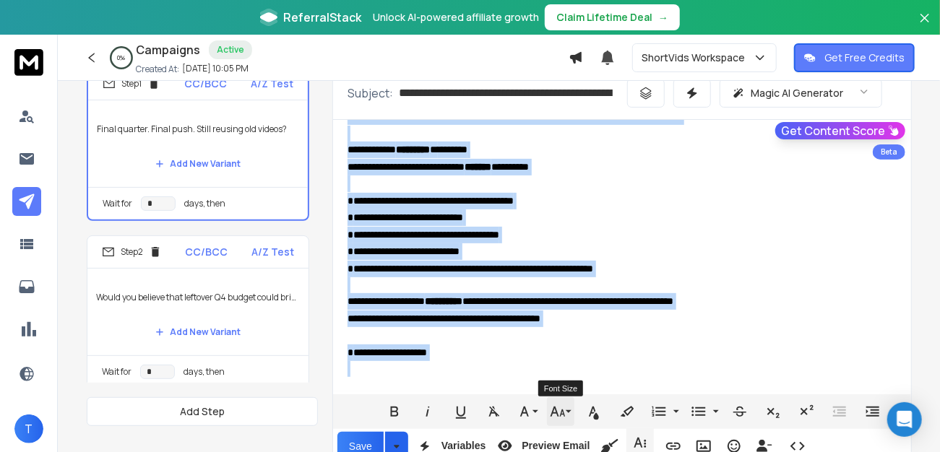
click at [560, 412] on icon "button" at bounding box center [557, 411] width 17 height 17
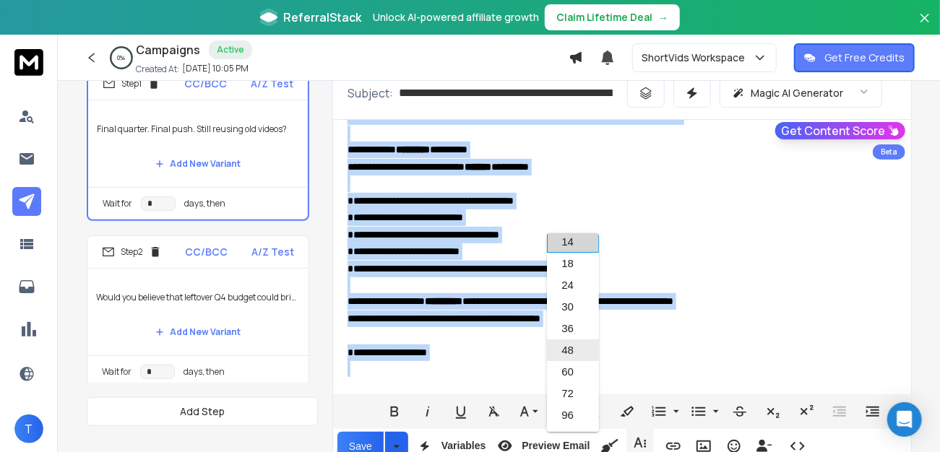
scroll to position [116, 0]
click at [577, 245] on link "14" at bounding box center [573, 243] width 52 height 22
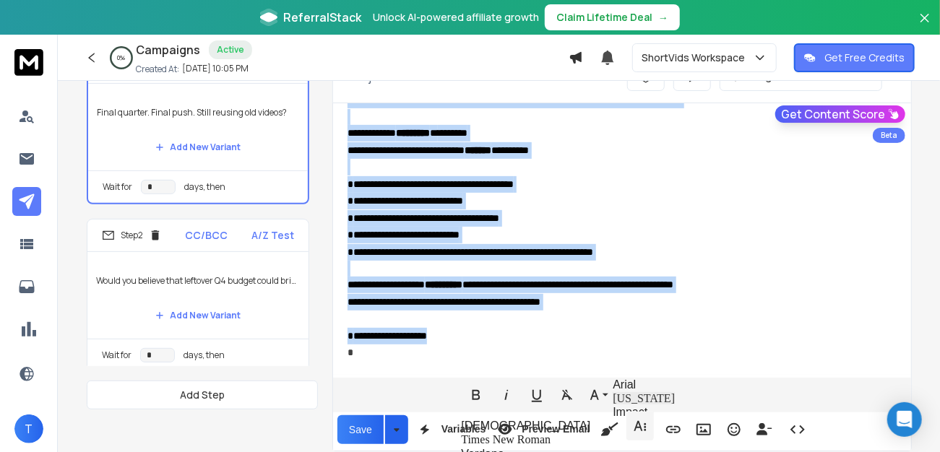
scroll to position [145, 0]
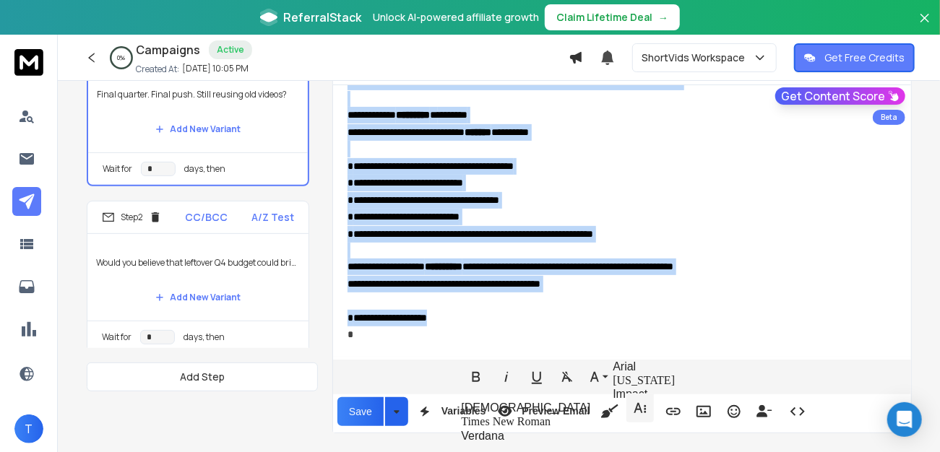
click at [637, 318] on div "**********" at bounding box center [622, 310] width 549 height 34
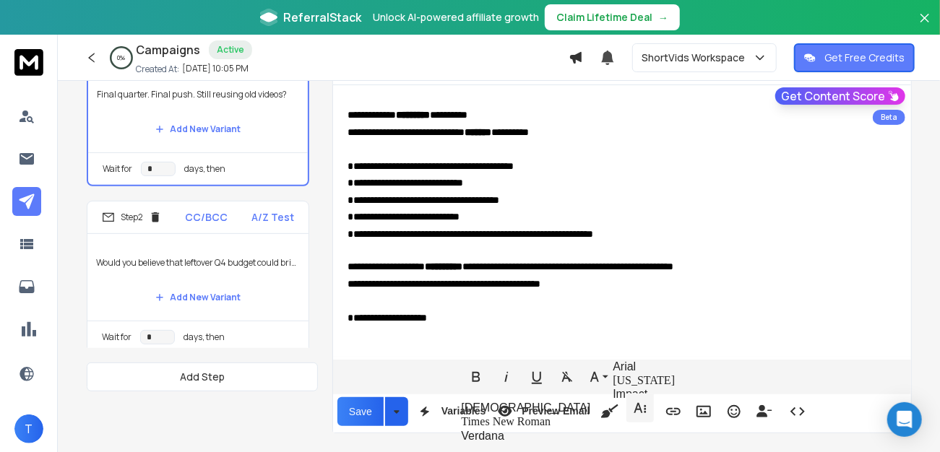
click at [243, 255] on p "Would you believe that leftover Q4 budget could bring 10X visibility?" at bounding box center [198, 263] width 204 height 40
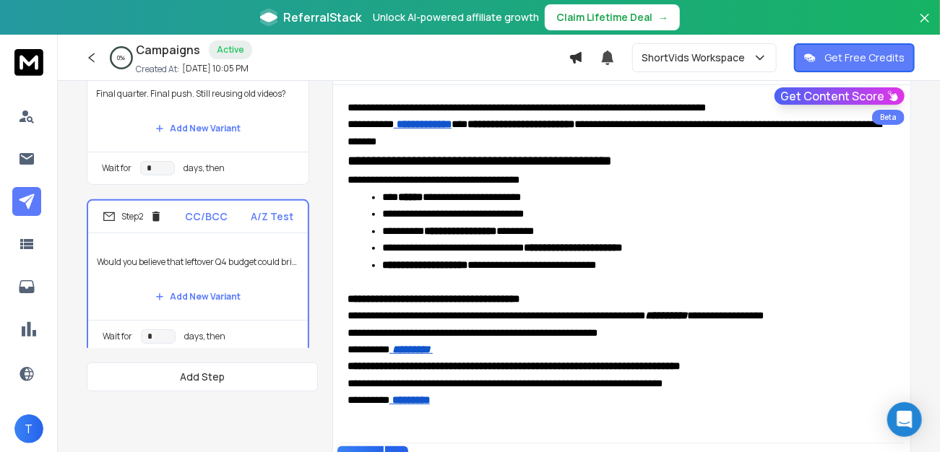
scroll to position [111, 0]
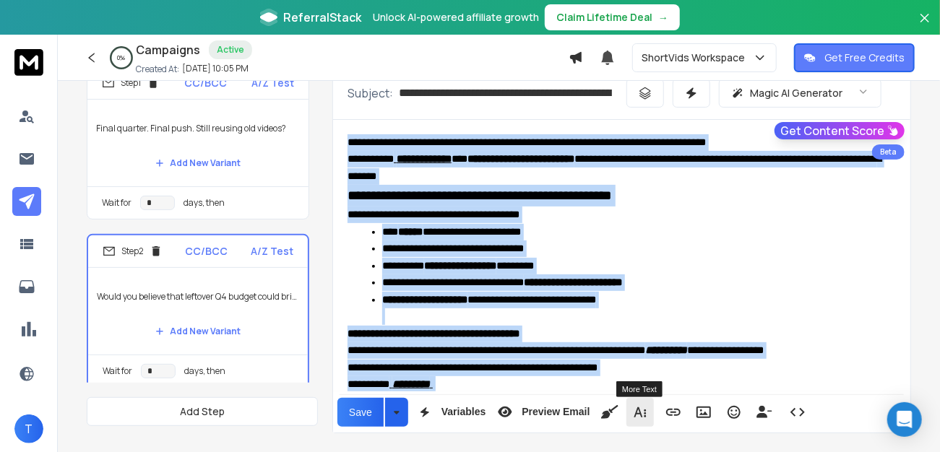
click at [639, 413] on icon "button" at bounding box center [640, 412] width 17 height 17
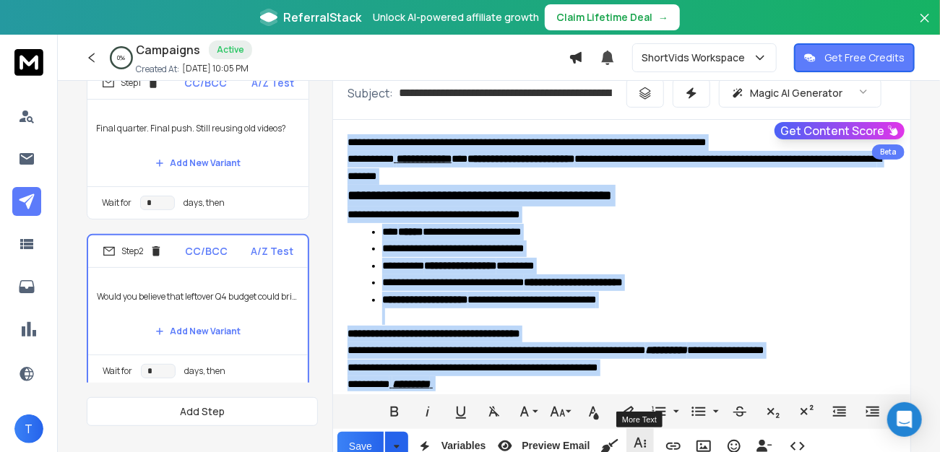
click at [640, 443] on icon "button" at bounding box center [640, 442] width 17 height 17
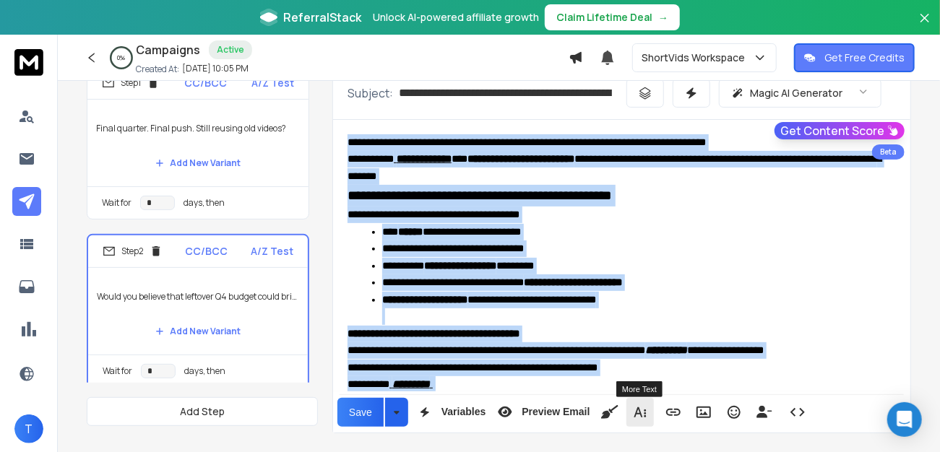
click at [643, 416] on icon "button" at bounding box center [640, 412] width 17 height 17
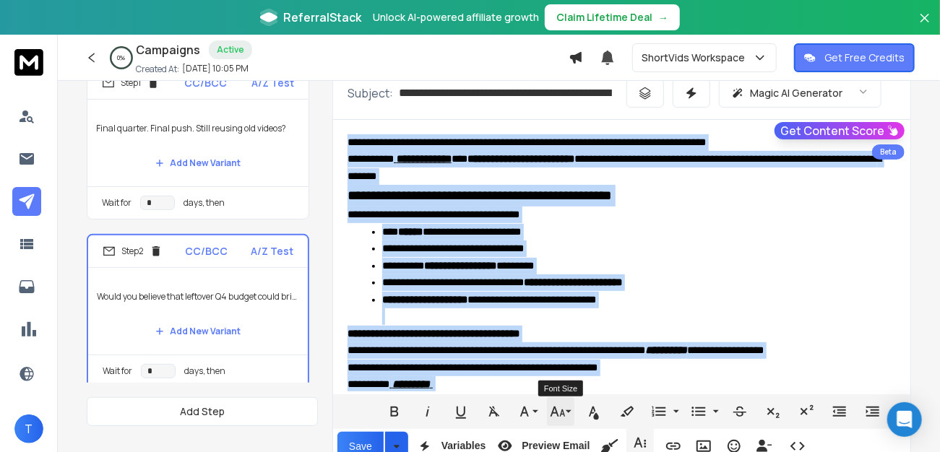
click at [561, 411] on icon "button" at bounding box center [558, 412] width 15 height 10
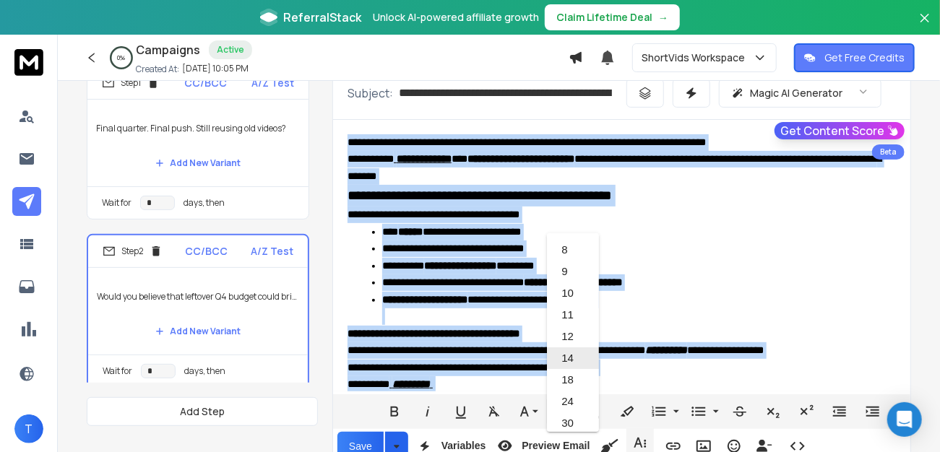
click at [561, 357] on link "14" at bounding box center [573, 359] width 52 height 22
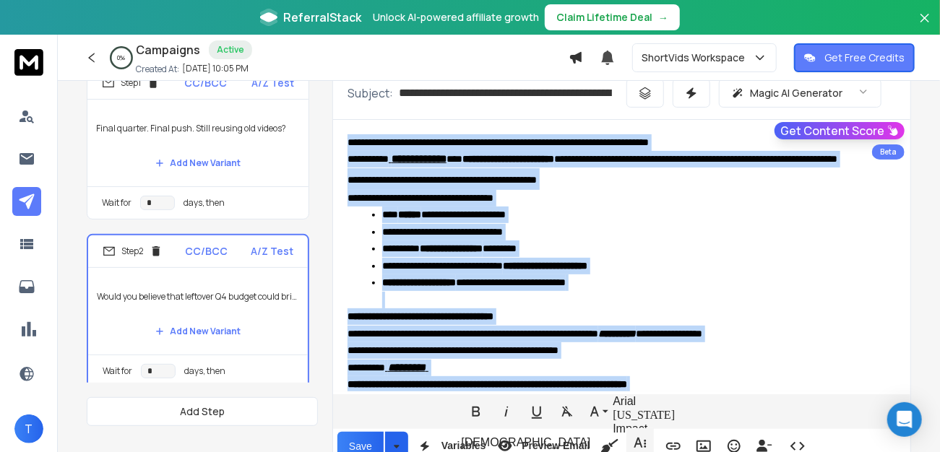
click at [581, 168] on div "**********" at bounding box center [622, 159] width 548 height 17
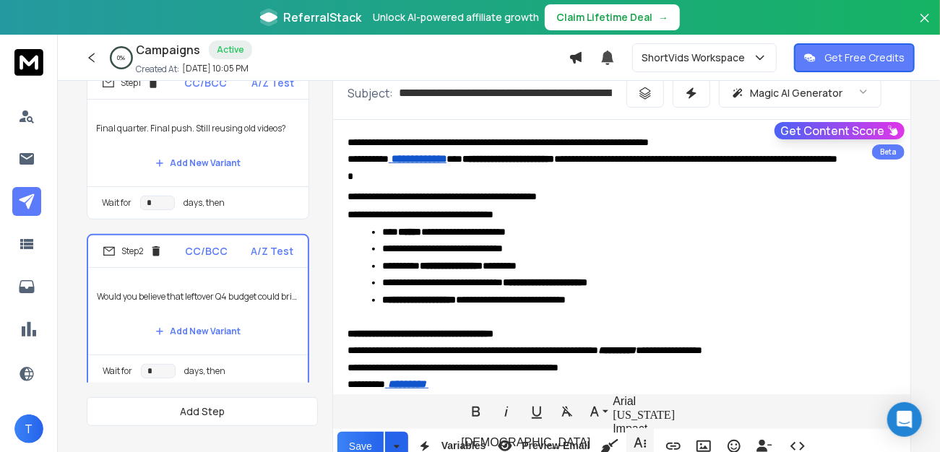
click at [632, 207] on div "**********" at bounding box center [622, 196] width 548 height 22
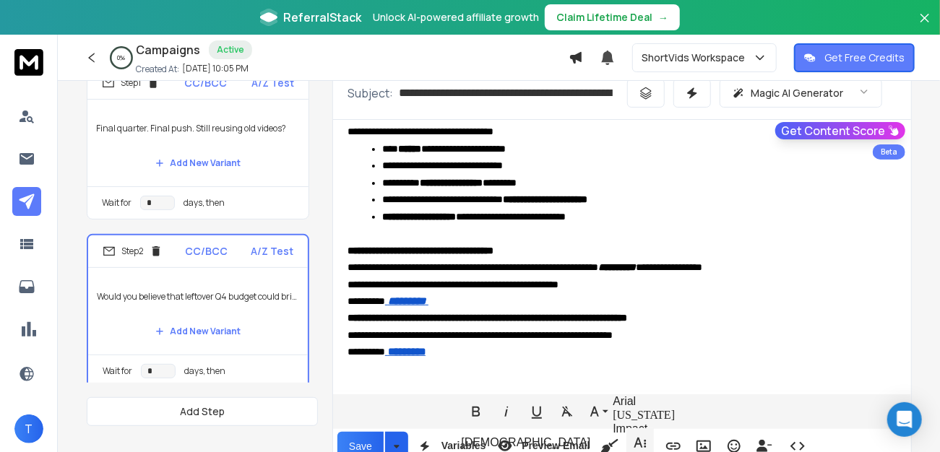
scroll to position [110, 0]
click at [350, 262] on span "**********" at bounding box center [473, 267] width 251 height 10
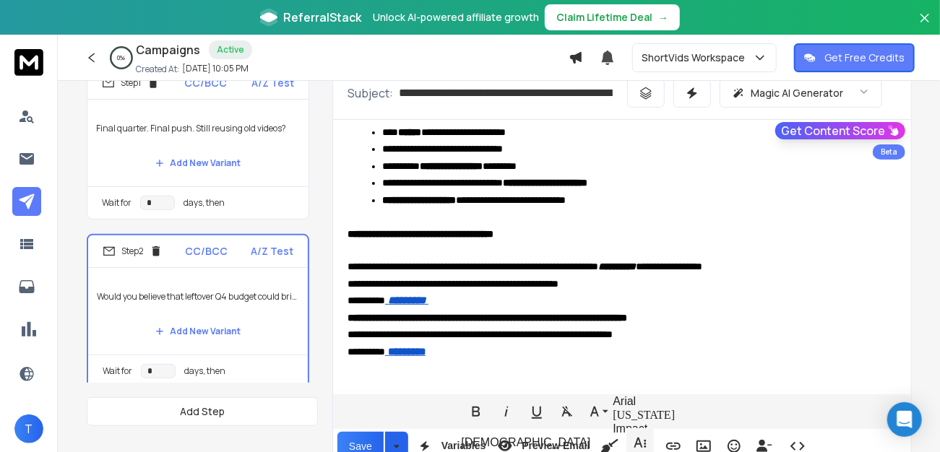
click at [344, 311] on div "**********" at bounding box center [622, 256] width 578 height 272
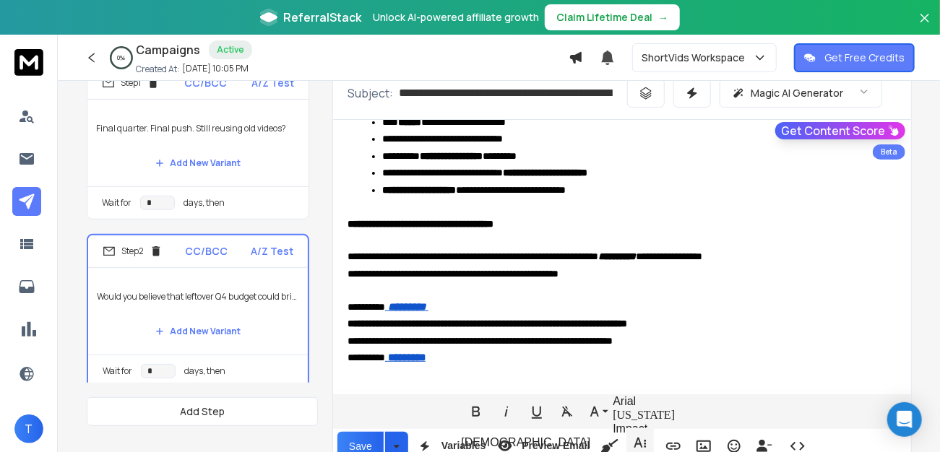
click at [345, 346] on div "**********" at bounding box center [622, 256] width 578 height 272
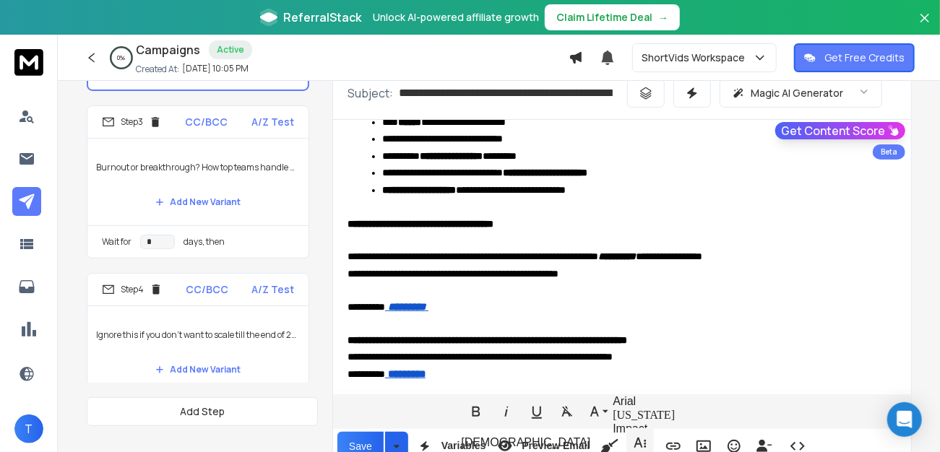
scroll to position [304, 0]
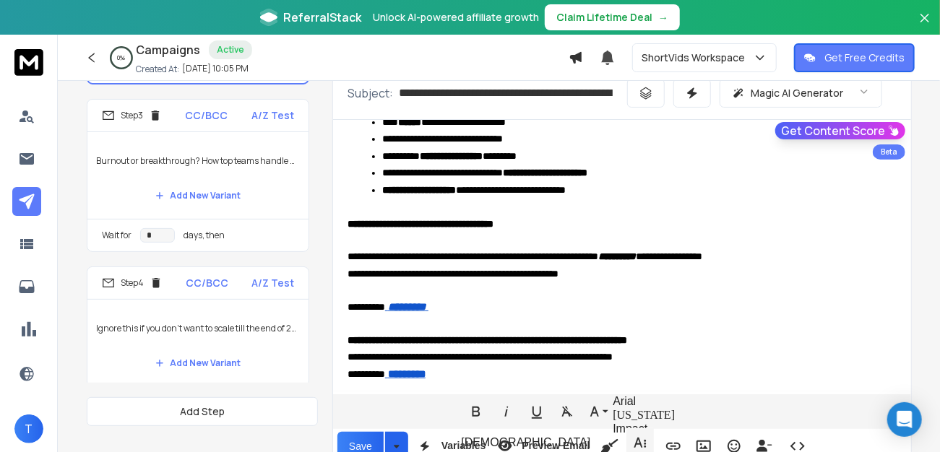
click at [263, 176] on p "Burnout or breakthrough? How top teams handle Q4" at bounding box center [198, 161] width 204 height 40
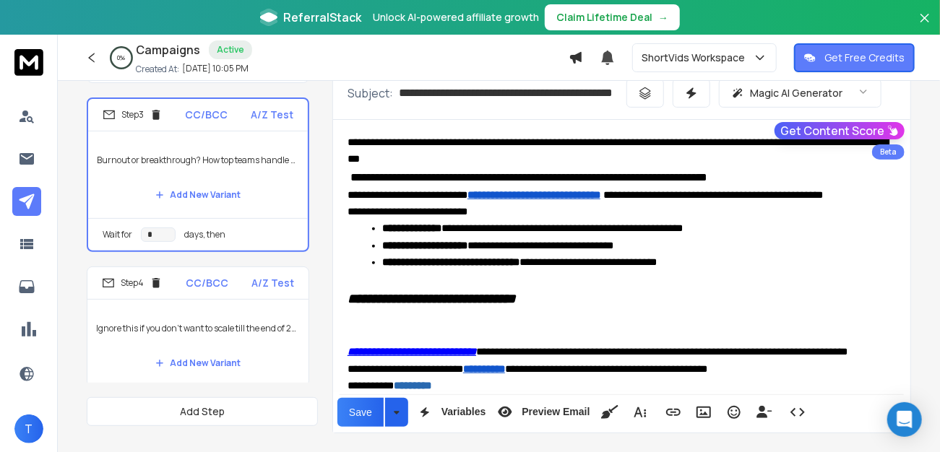
scroll to position [72, 0]
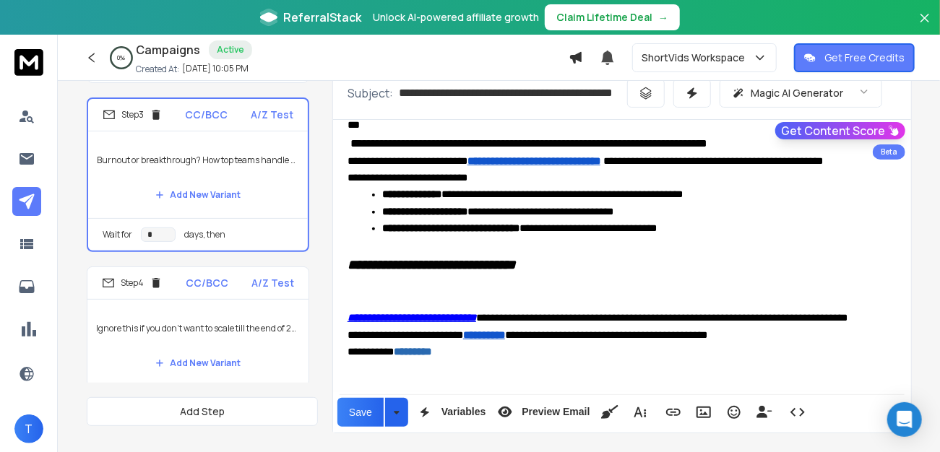
click at [262, 315] on p "Ignore this if you don’t want to scale till the end of 2025" at bounding box center [198, 329] width 204 height 40
type input "**********"
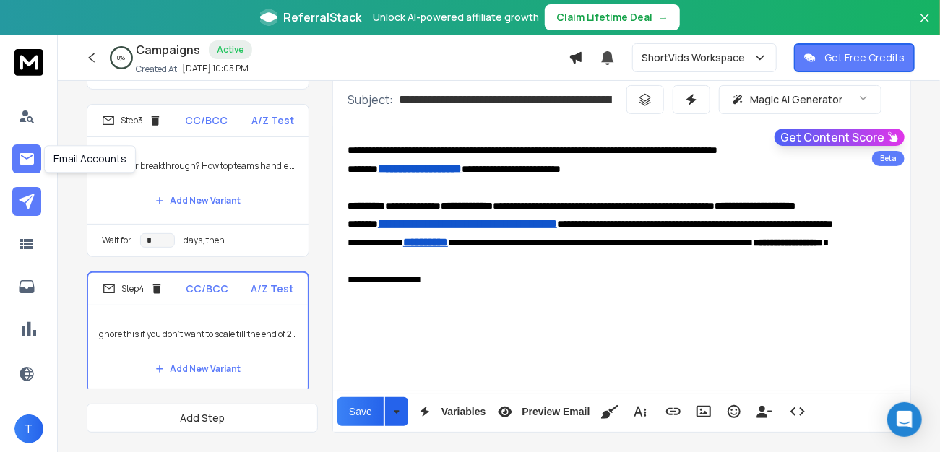
click at [29, 164] on icon at bounding box center [27, 159] width 14 height 12
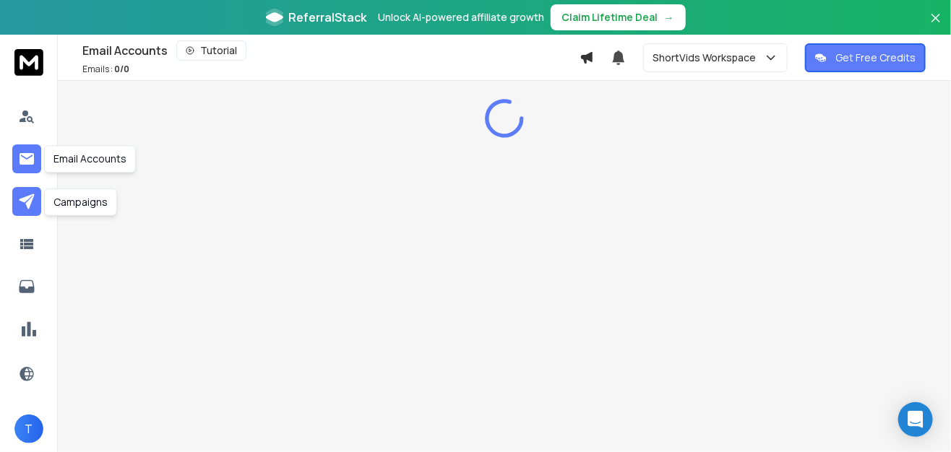
click at [18, 202] on icon at bounding box center [26, 201] width 17 height 17
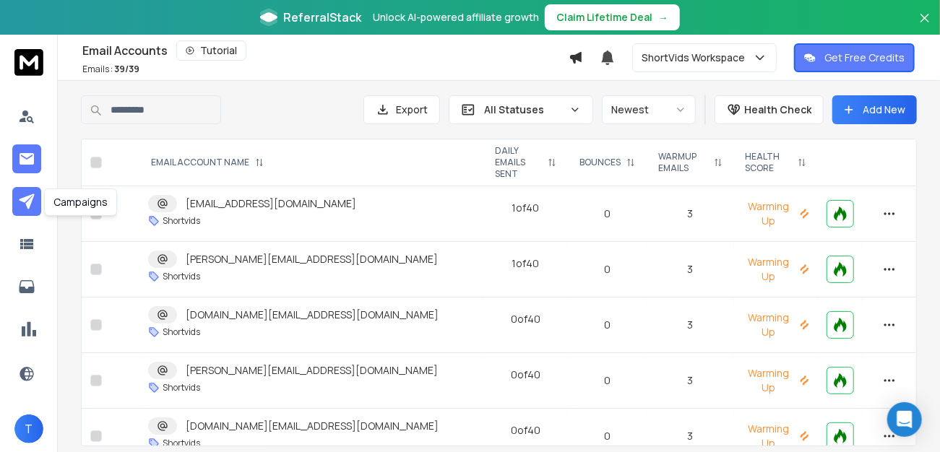
click at [28, 199] on icon at bounding box center [26, 201] width 17 height 17
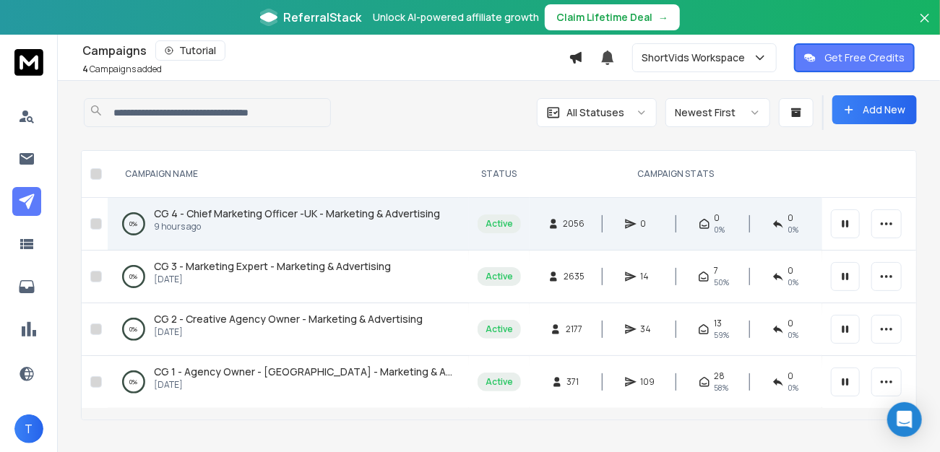
click at [181, 218] on span "CG 4 - Chief Marketing Officer -UK - Marketing & Advertising" at bounding box center [297, 214] width 286 height 14
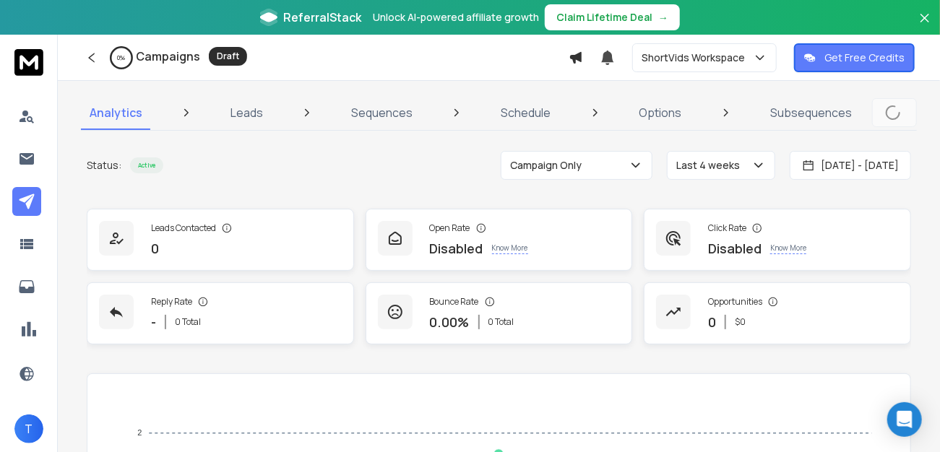
click at [697, 107] on div "Analytics Leads Sequences Schedule Options Subsequences" at bounding box center [471, 112] width 780 height 35
click at [663, 113] on p "Options" at bounding box center [661, 112] width 43 height 17
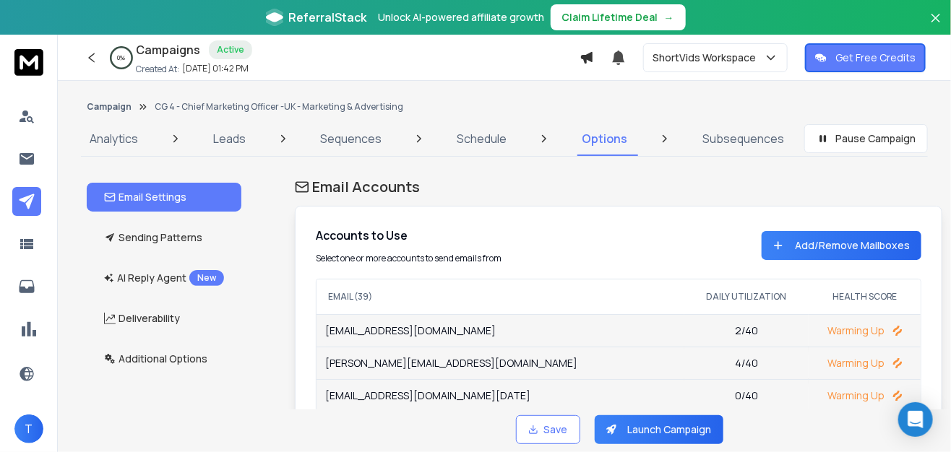
click at [848, 245] on button "Add/Remove Mailboxes" at bounding box center [842, 245] width 160 height 29
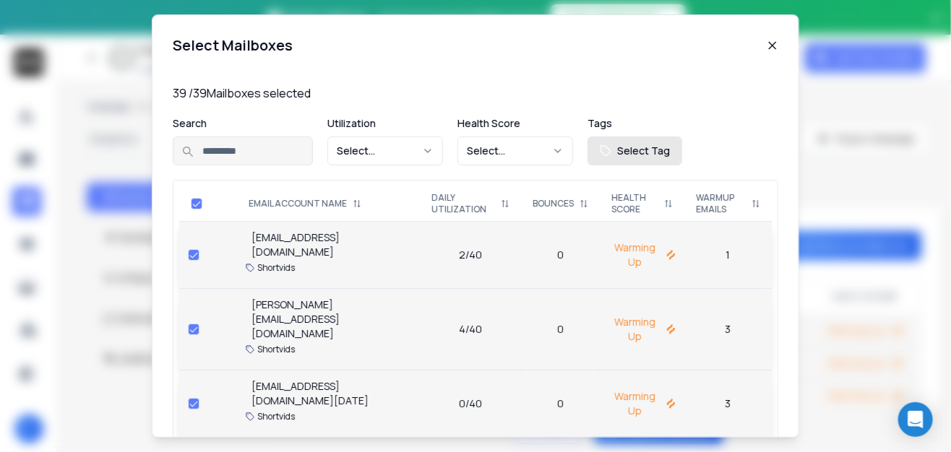
click at [628, 155] on button "Select Tag" at bounding box center [634, 151] width 95 height 29
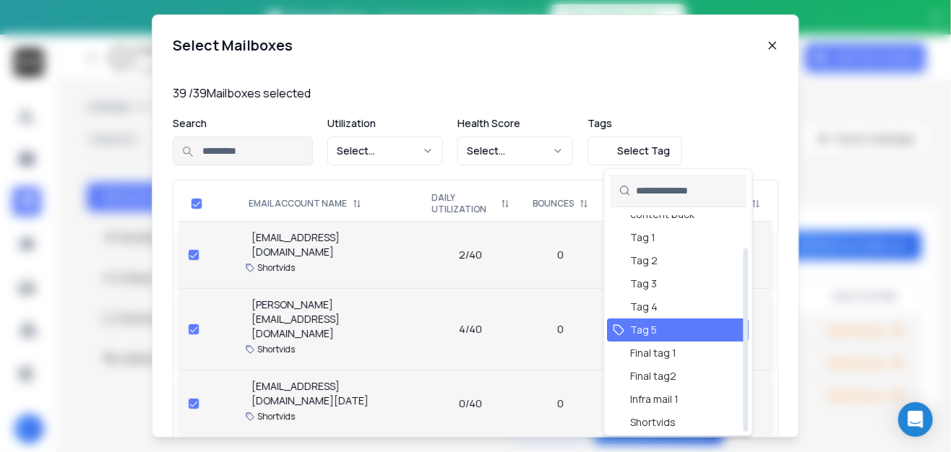
scroll to position [38, 0]
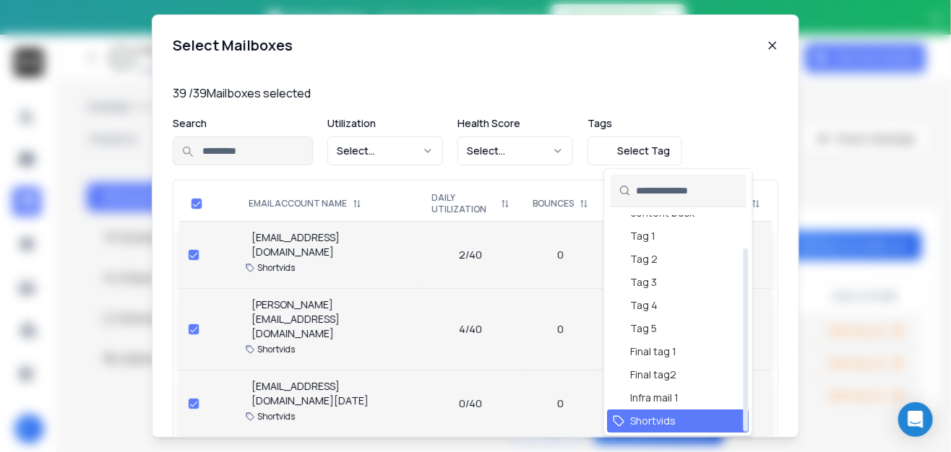
click at [658, 419] on span "Shortvids" at bounding box center [654, 421] width 46 height 14
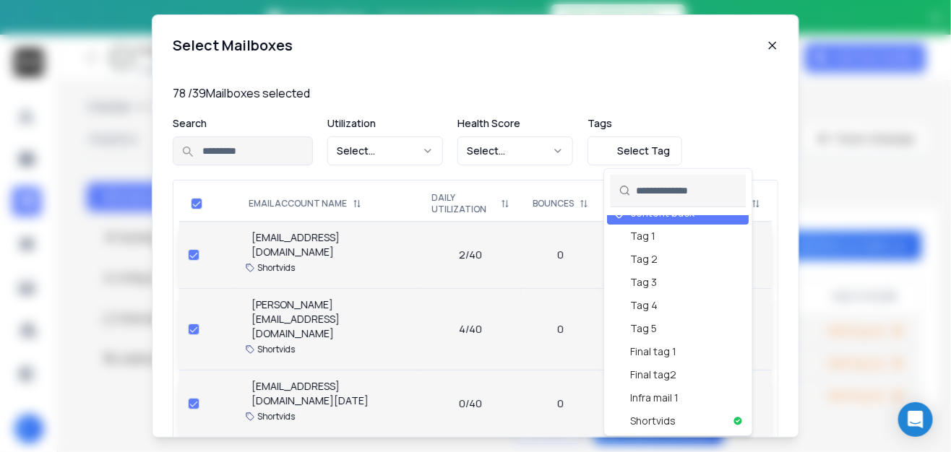
click at [770, 40] on icon at bounding box center [773, 46] width 12 height 12
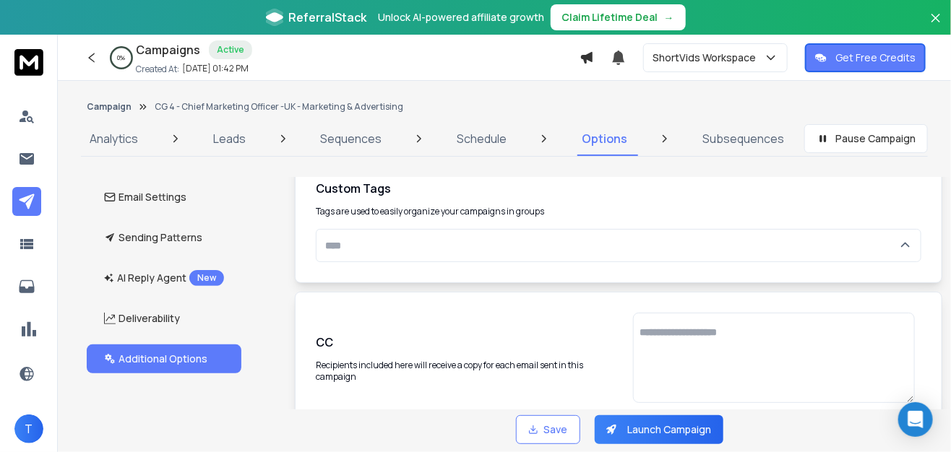
scroll to position [2753, 0]
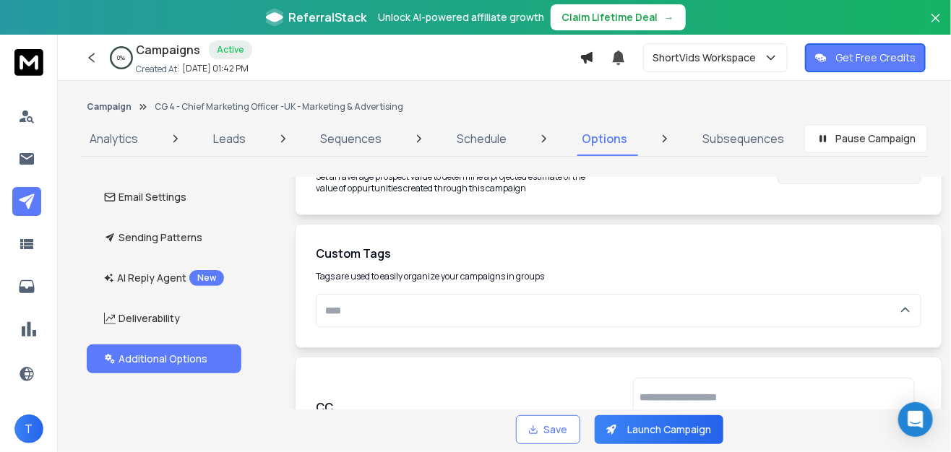
click at [837, 294] on div at bounding box center [619, 310] width 606 height 33
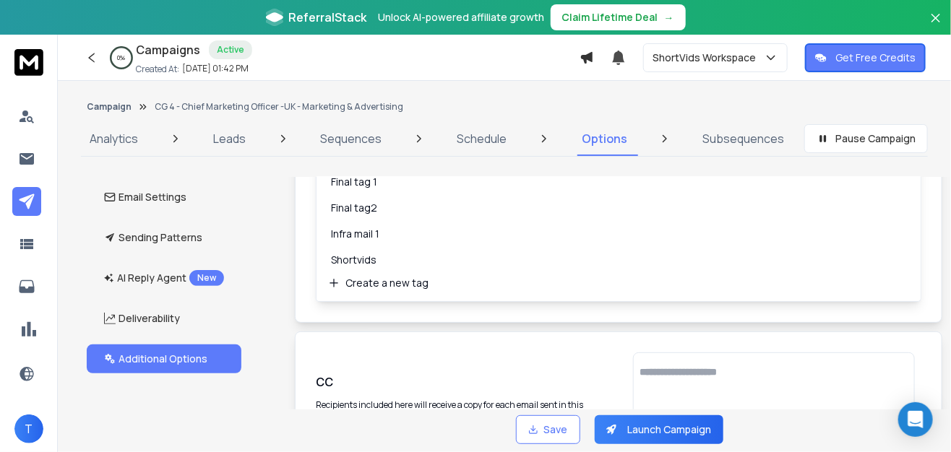
scroll to position [2964, 0]
click at [213, 400] on div "Email Settings Sending Patterns AI Reply Agent New Deliverability Additional Op…" at bounding box center [538, 293] width 903 height 233
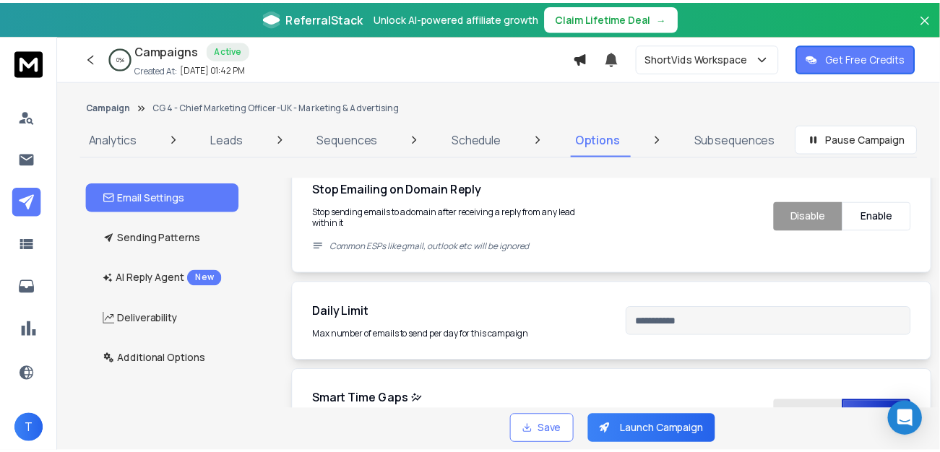
scroll to position [0, 0]
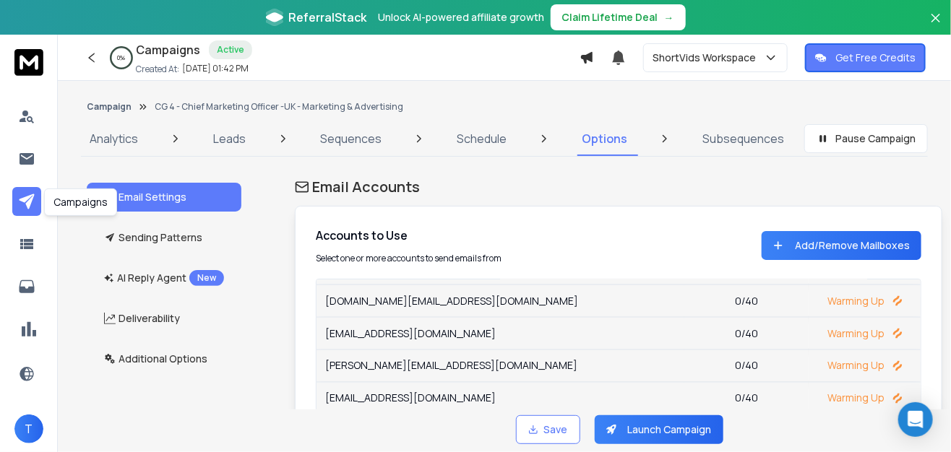
click at [18, 213] on link at bounding box center [26, 201] width 29 height 29
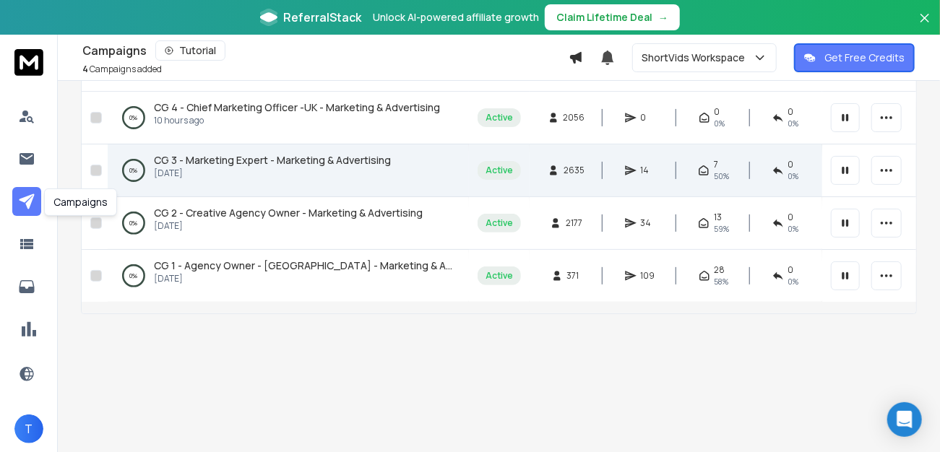
scroll to position [108, 0]
